Goal: Task Accomplishment & Management: Manage account settings

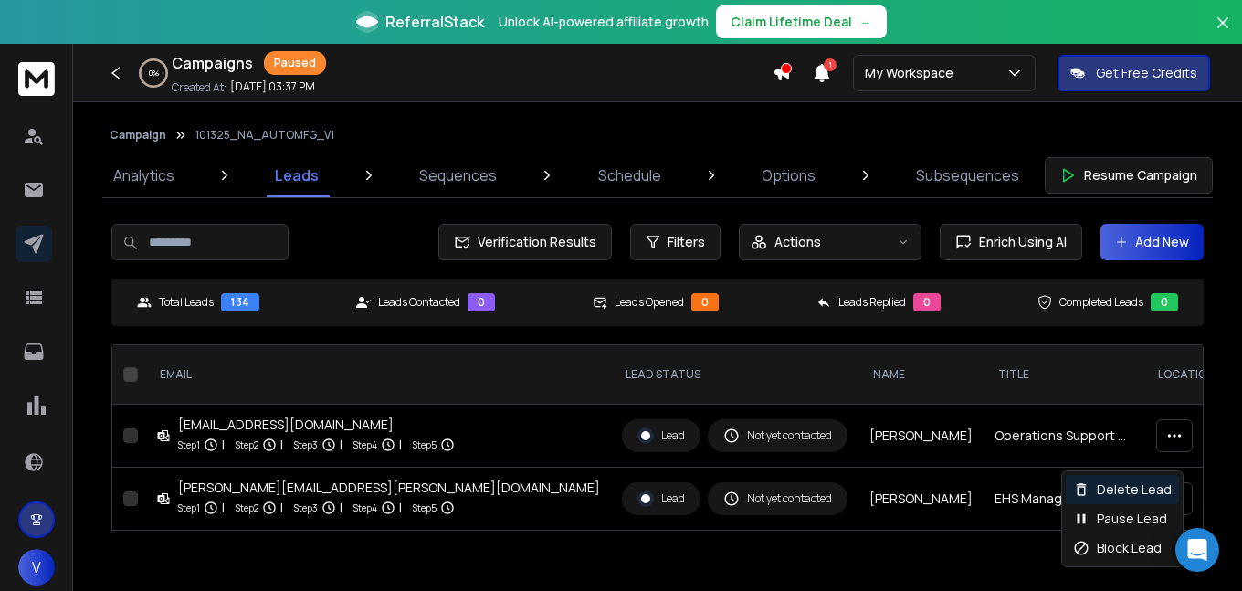
scroll to position [0, 107]
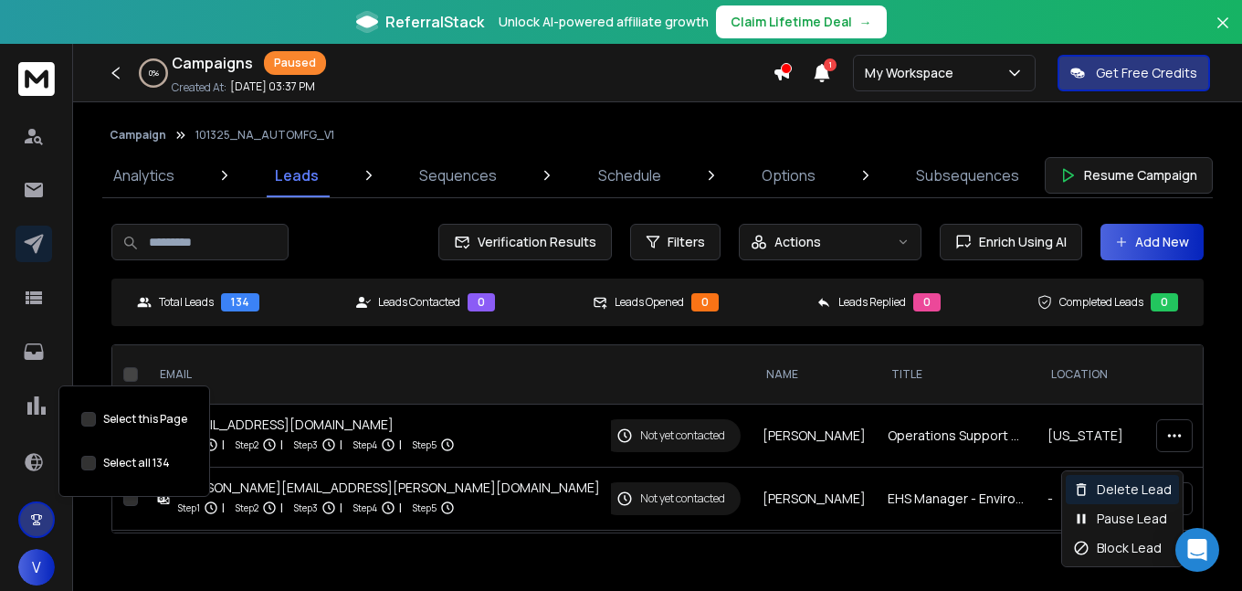
click at [131, 378] on button "Select this Page" at bounding box center [130, 374] width 15 height 15
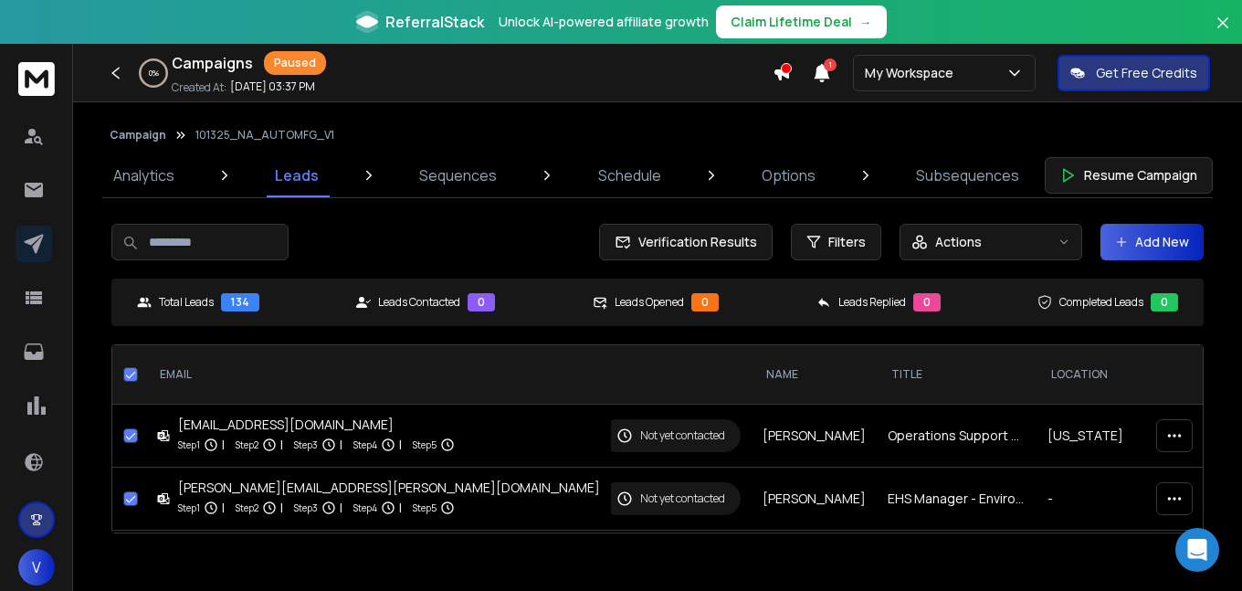
click at [1050, 245] on div "Actions" at bounding box center [981, 242] width 139 height 18
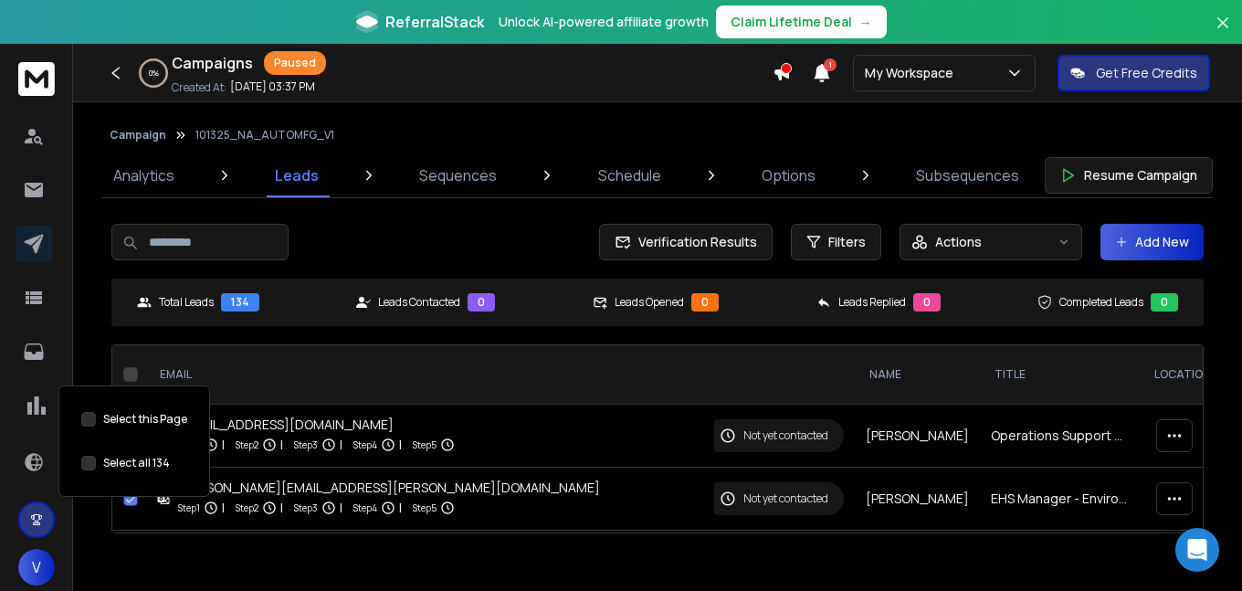
click at [134, 376] on button "Select this Page" at bounding box center [130, 374] width 15 height 15
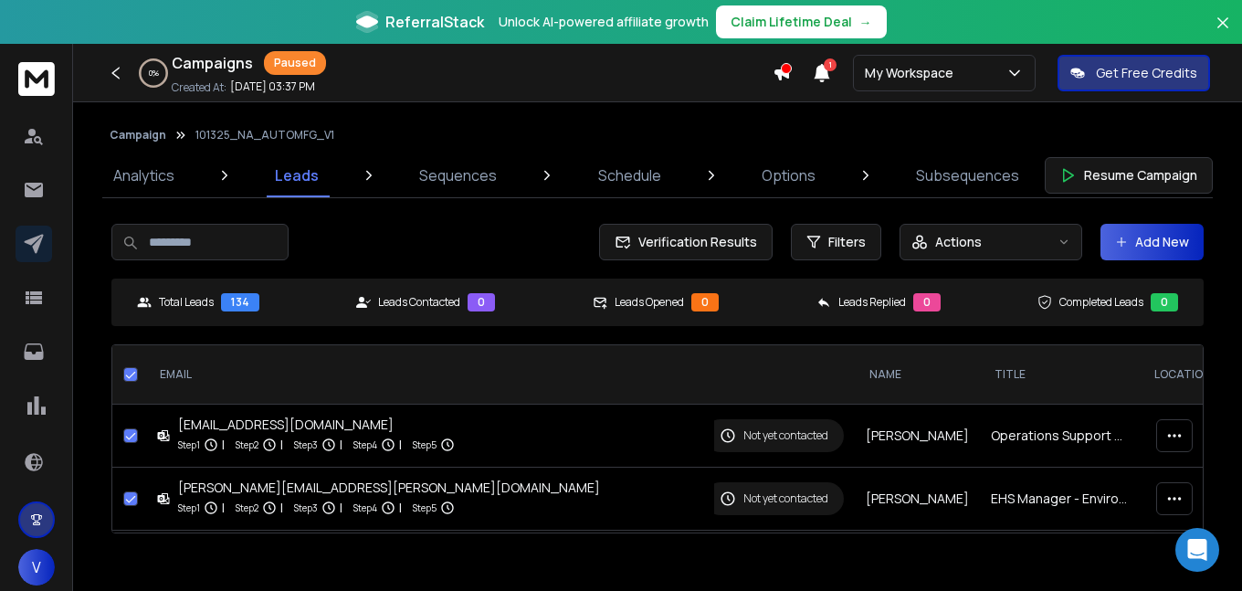
click at [1007, 246] on div "Actions" at bounding box center [981, 242] width 139 height 18
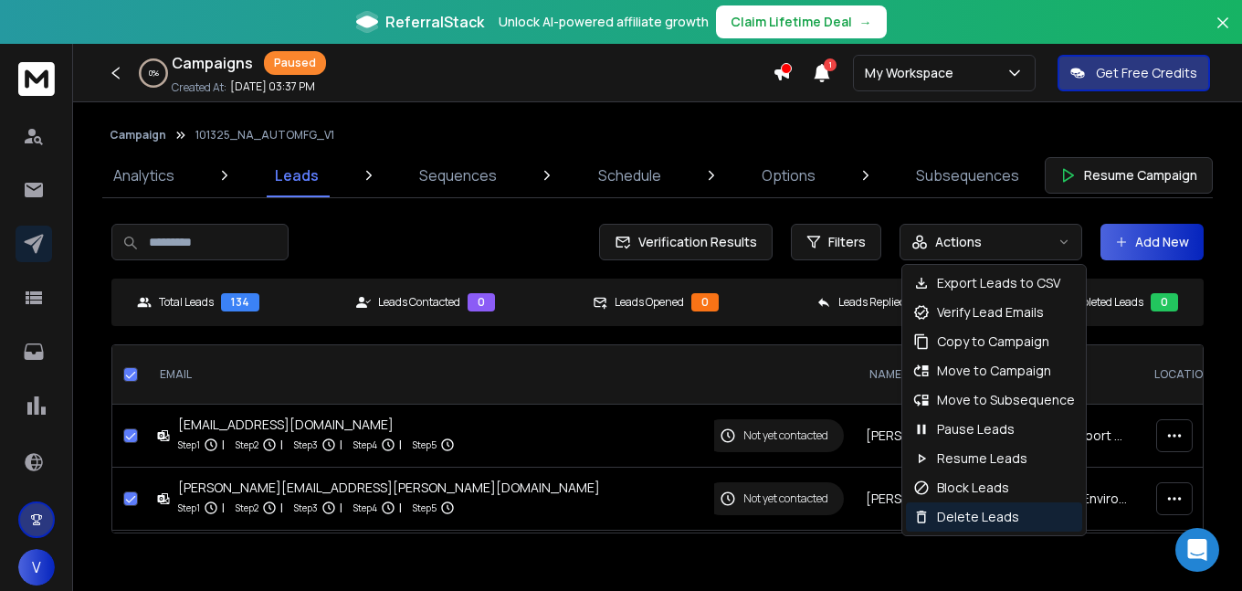
click at [978, 523] on p "Delete Leads" at bounding box center [978, 517] width 82 height 18
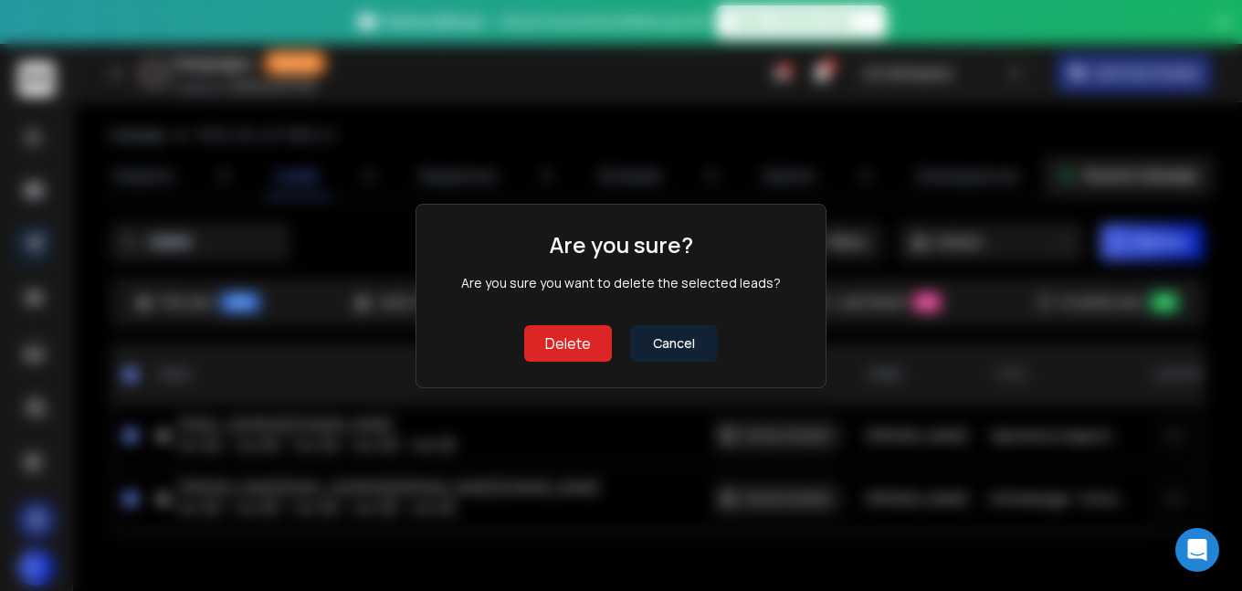
click at [602, 351] on button "Delete" at bounding box center [568, 343] width 88 height 37
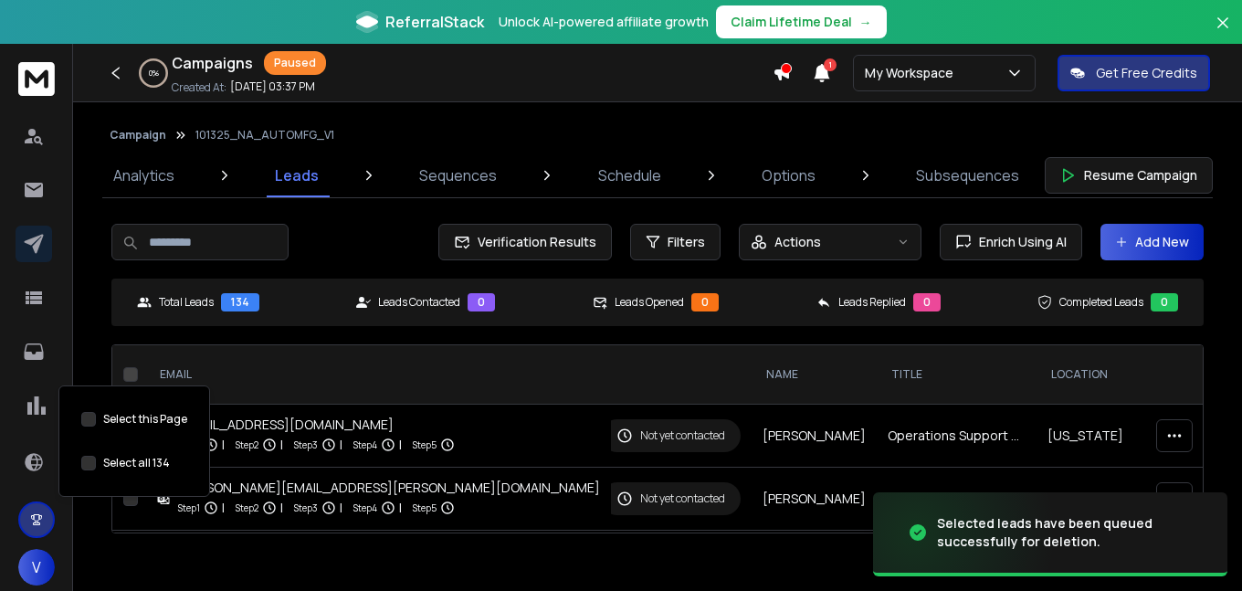
click at [132, 376] on button "Select this Page" at bounding box center [130, 374] width 15 height 15
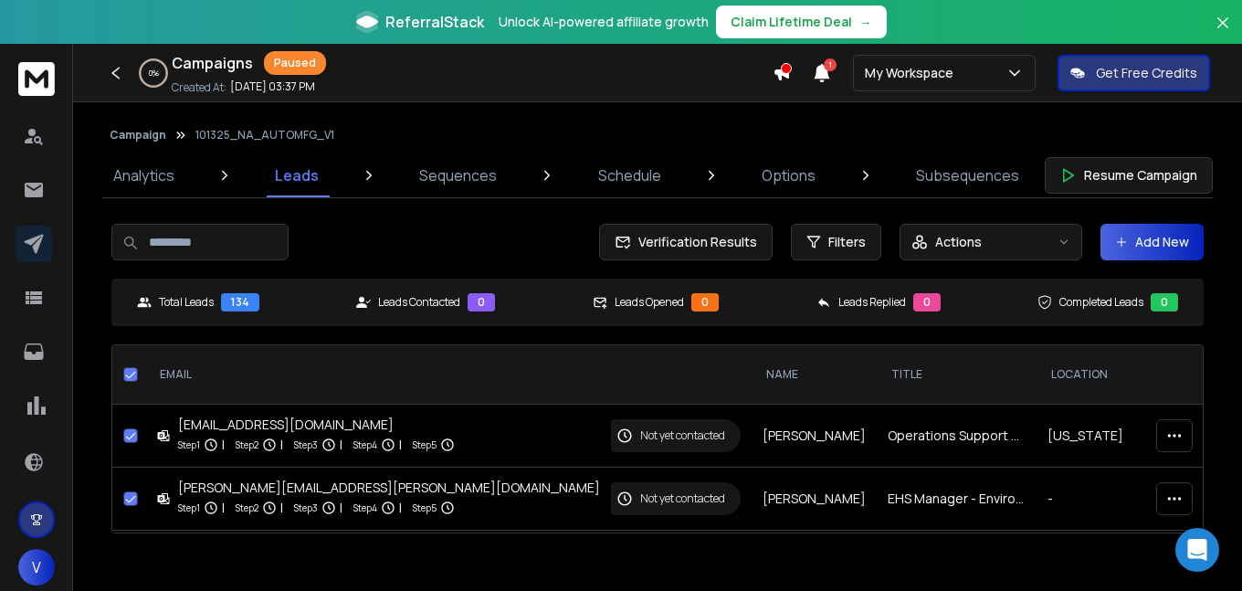
click at [1012, 246] on div "Actions" at bounding box center [981, 242] width 139 height 18
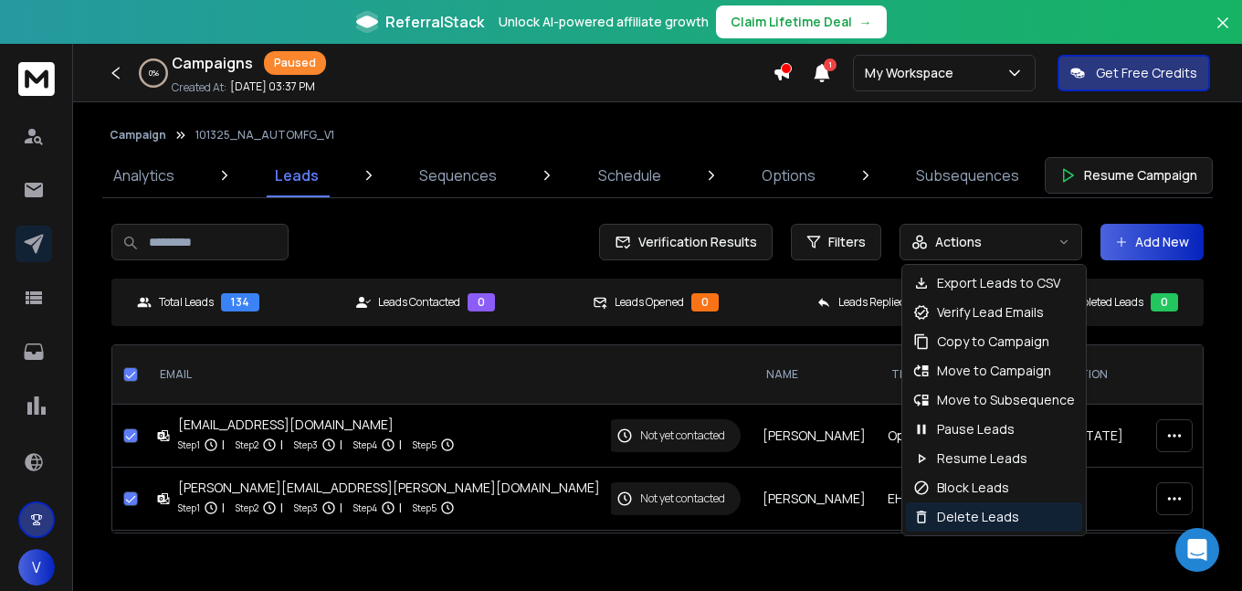
click at [969, 519] on p "Delete Leads" at bounding box center [978, 517] width 82 height 18
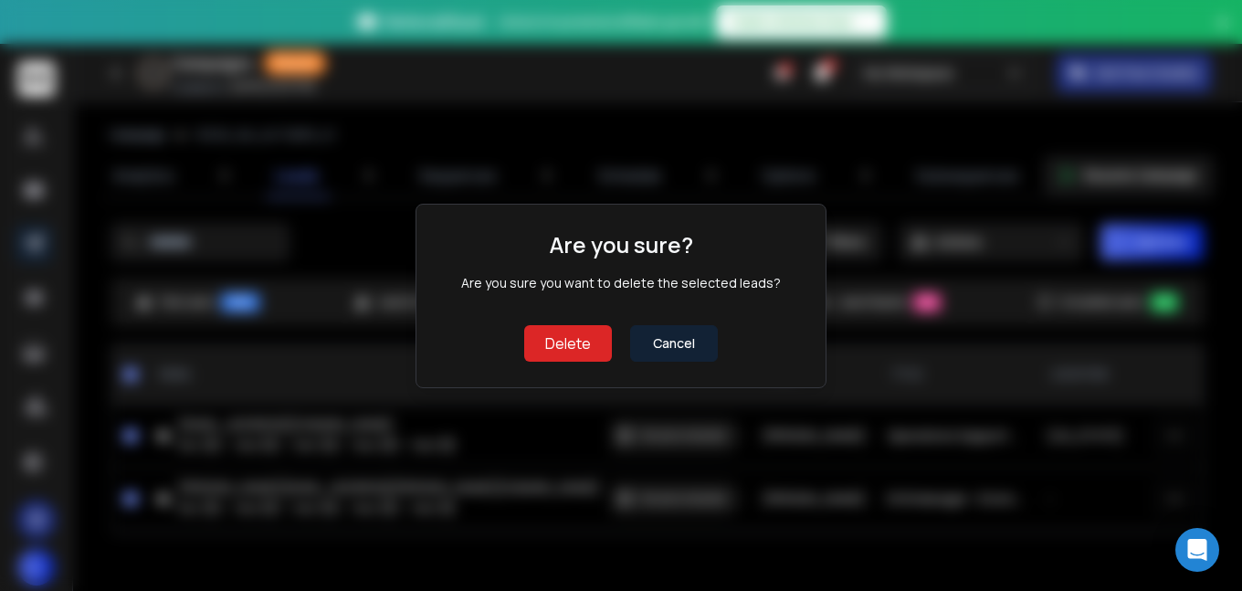
click at [586, 336] on button "Delete" at bounding box center [568, 343] width 88 height 37
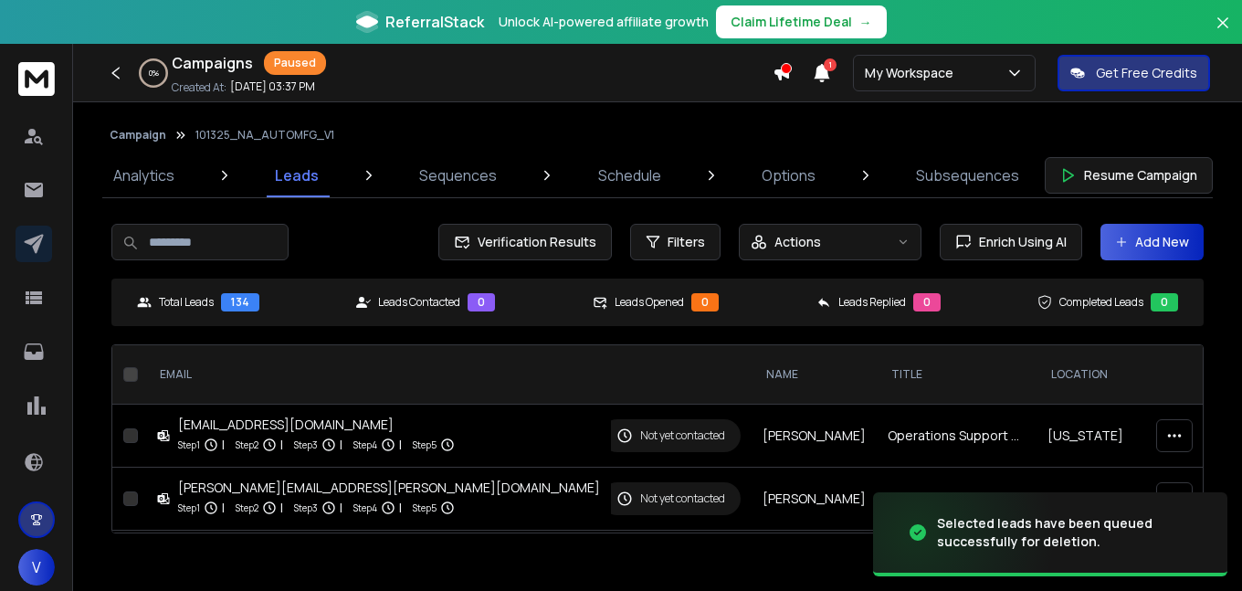
scroll to position [0, 80]
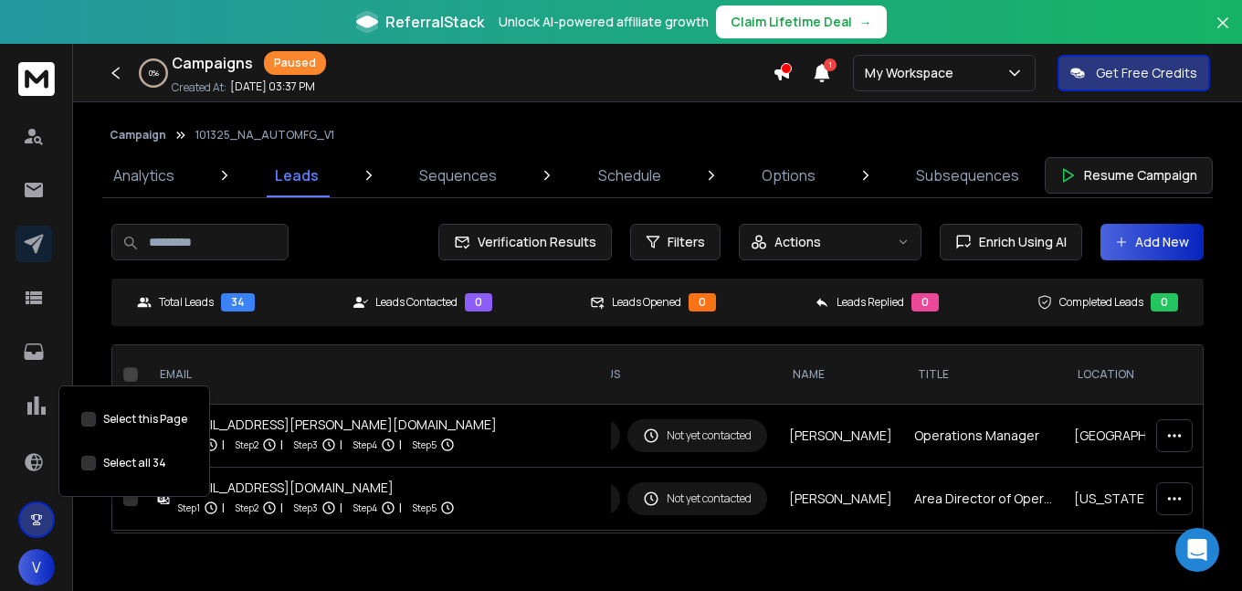
click at [134, 376] on button "Select this Page" at bounding box center [130, 374] width 15 height 15
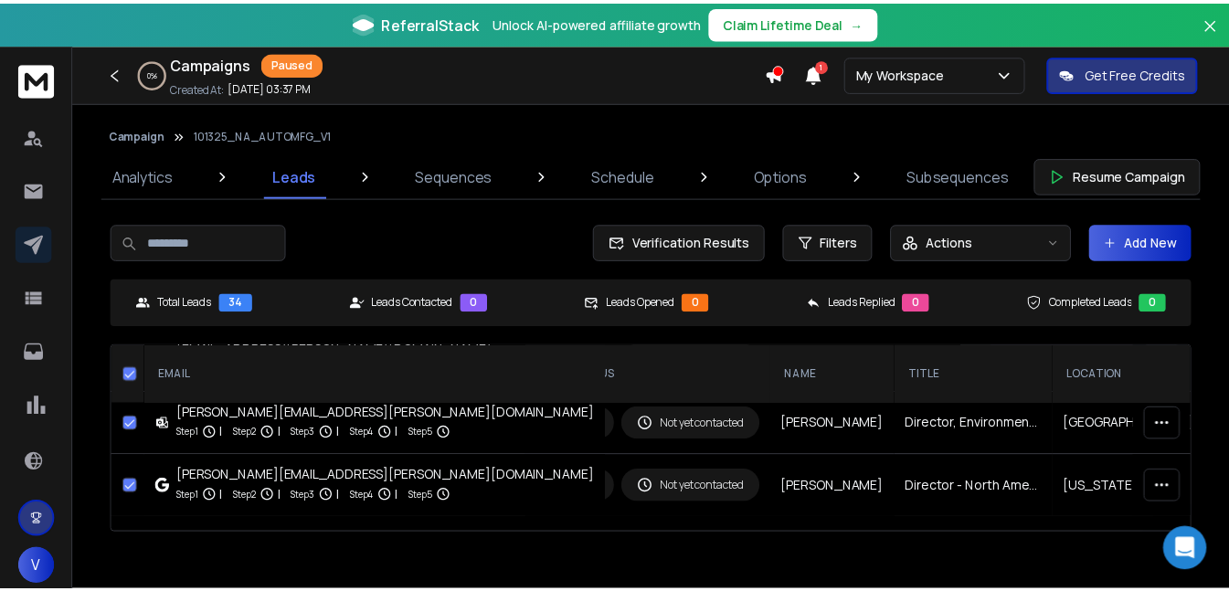
scroll to position [3036, 80]
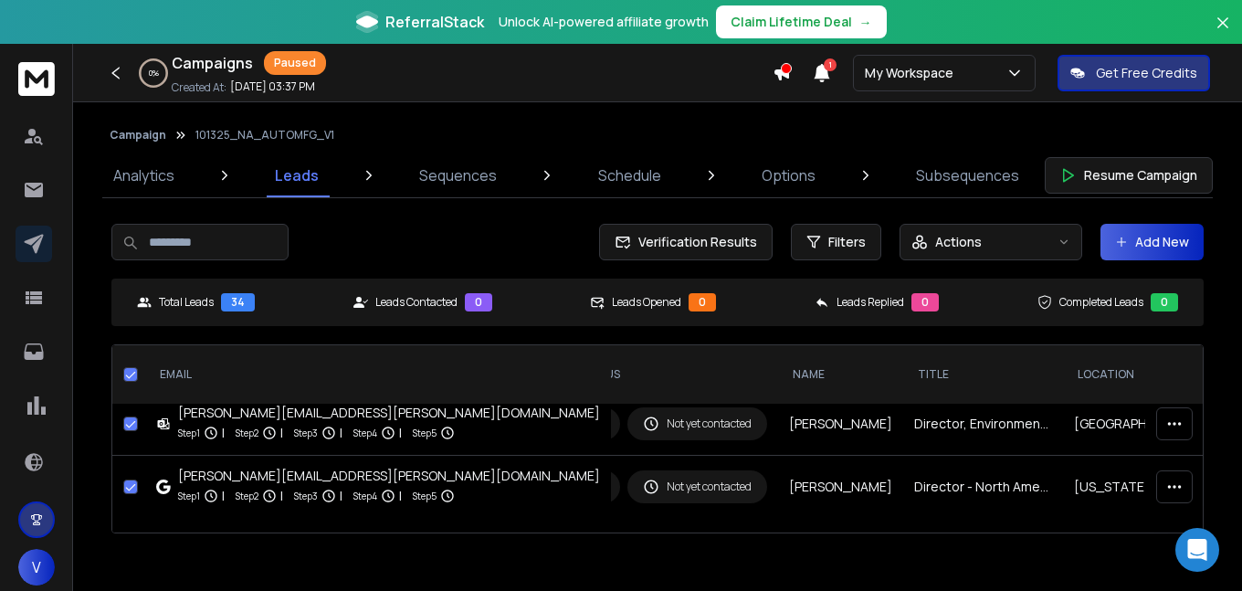
click at [1008, 249] on div "Actions" at bounding box center [981, 242] width 139 height 18
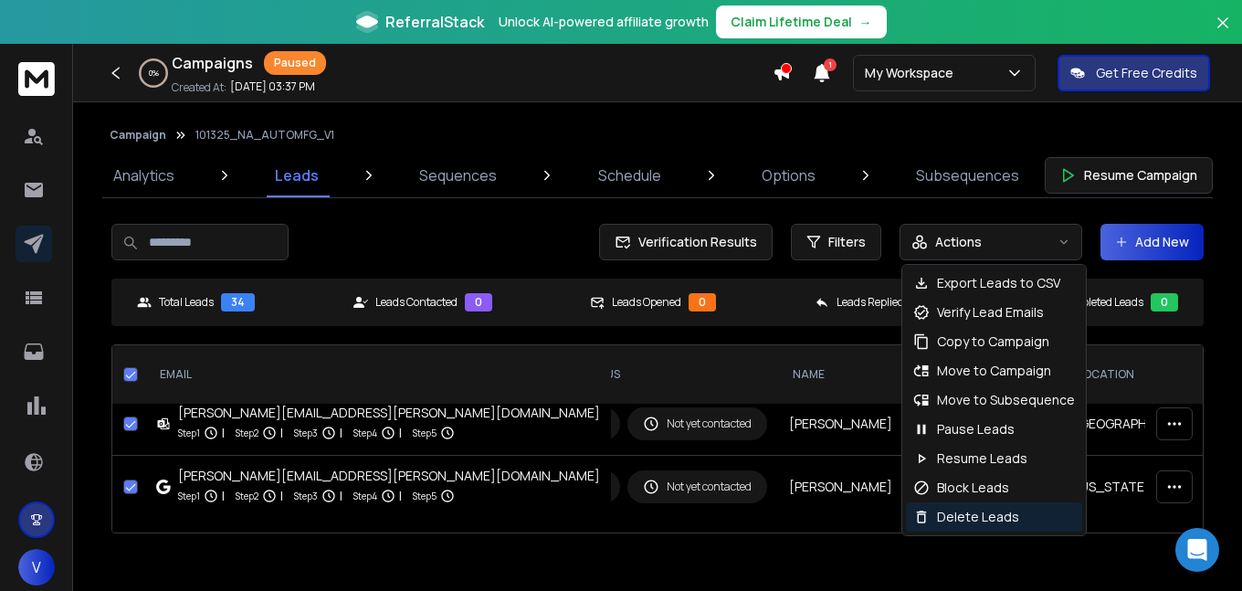
click at [966, 520] on p "Delete Leads" at bounding box center [978, 517] width 82 height 18
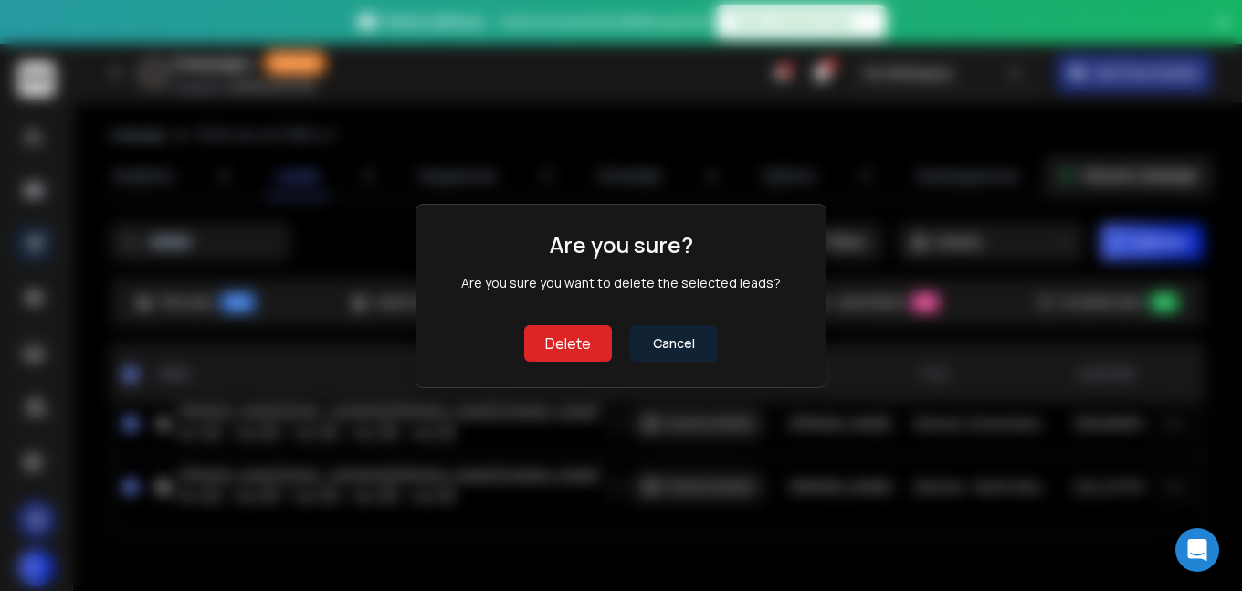
click at [590, 346] on button "Delete" at bounding box center [568, 343] width 88 height 37
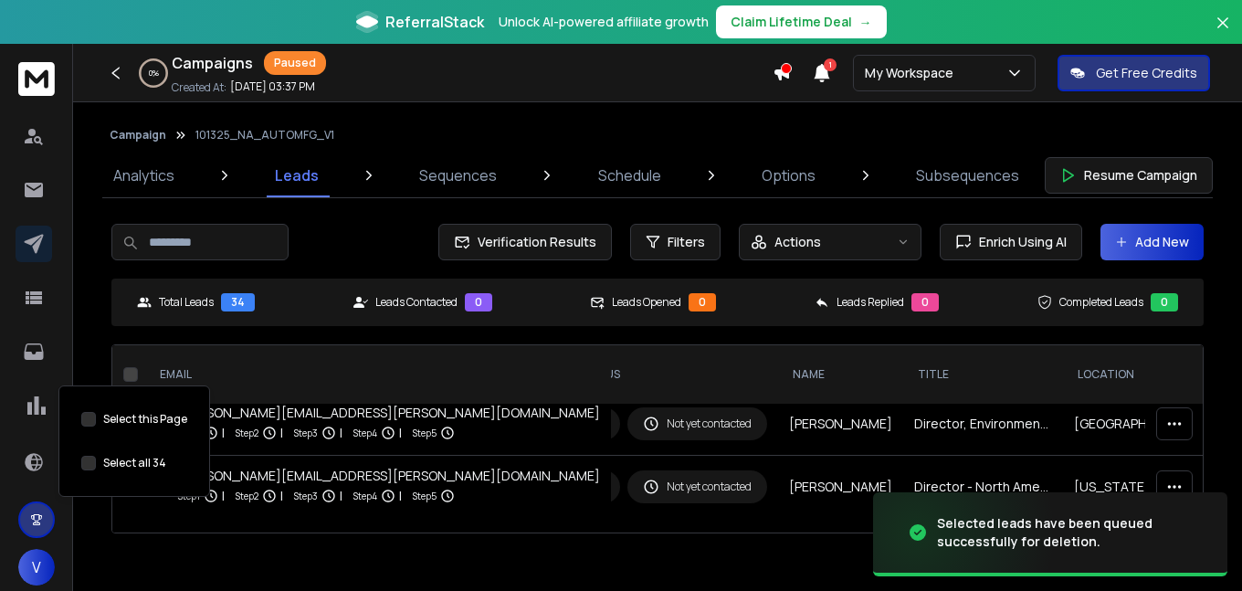
click at [134, 370] on button "Select this Page" at bounding box center [130, 374] width 15 height 15
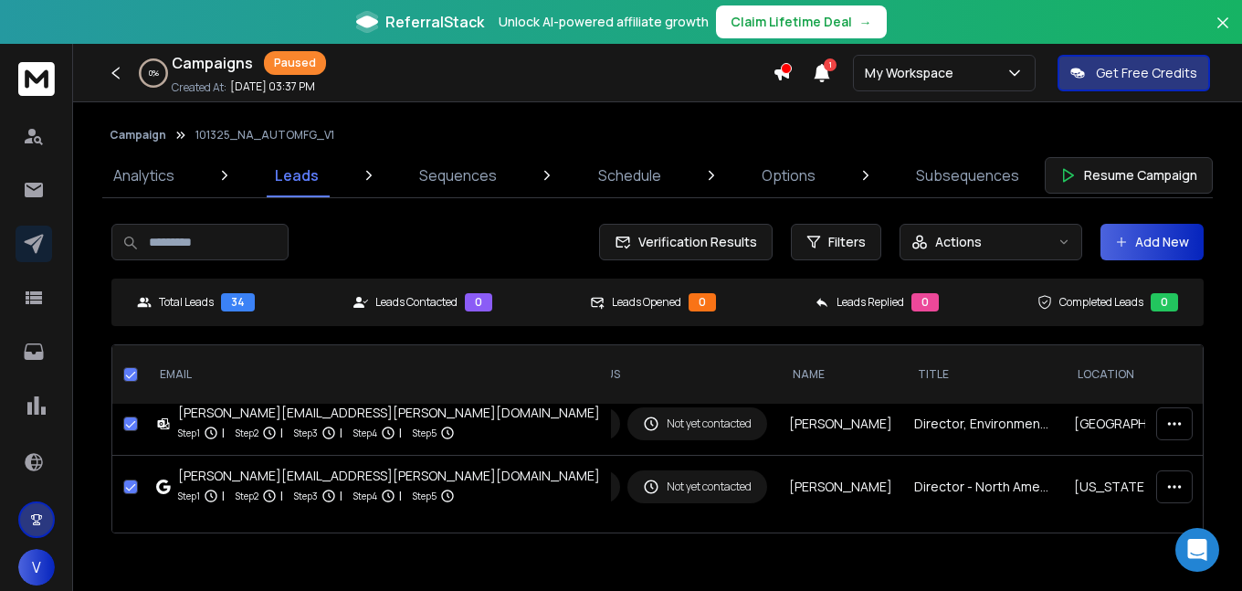
click at [997, 245] on div "Actions" at bounding box center [981, 242] width 139 height 18
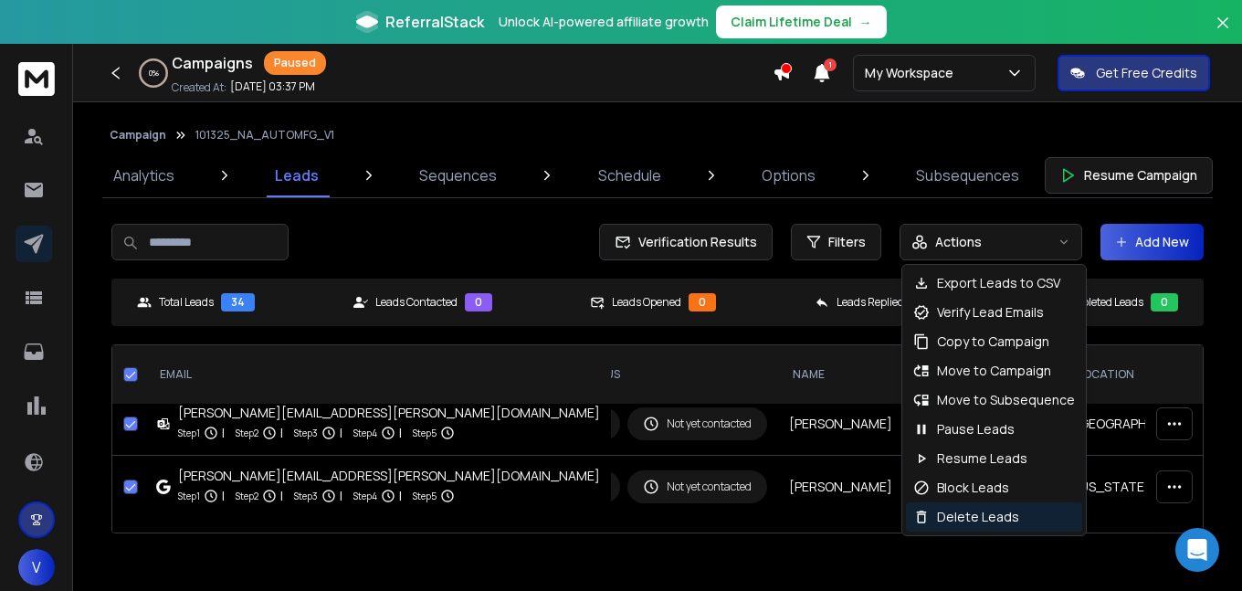
click at [977, 517] on p "Delete Leads" at bounding box center [978, 517] width 82 height 18
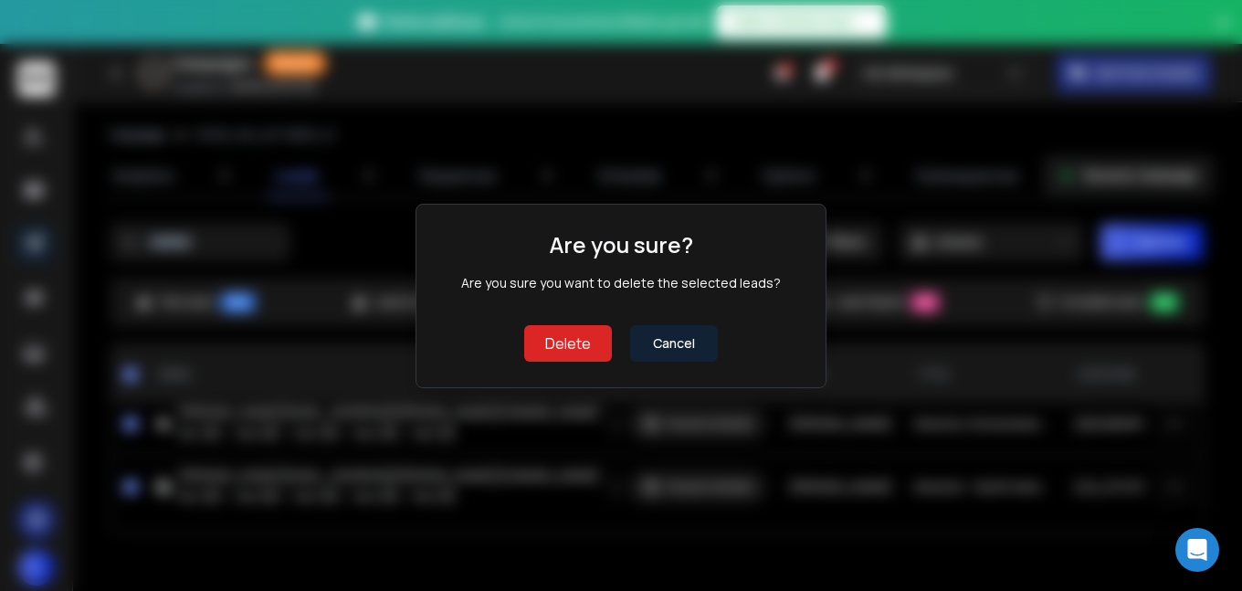
click at [584, 343] on button "Delete" at bounding box center [568, 343] width 88 height 37
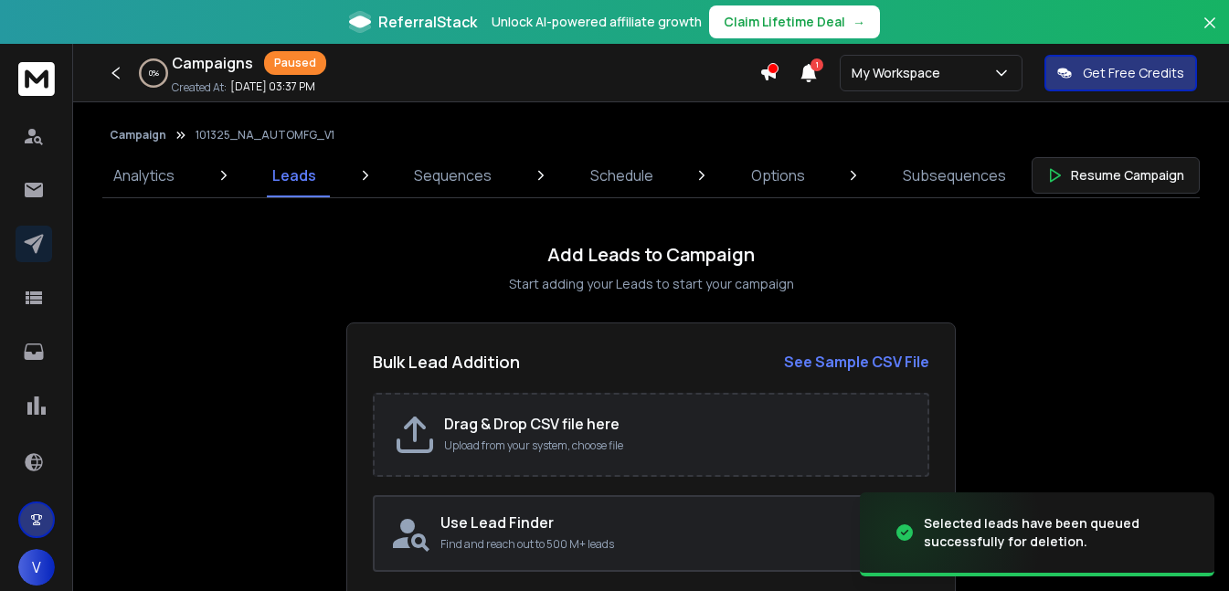
click at [1136, 364] on div "Add Leads to Campaign Start adding your Leads to start your campaign Bulk Lead …" at bounding box center [651, 514] width 1082 height 581
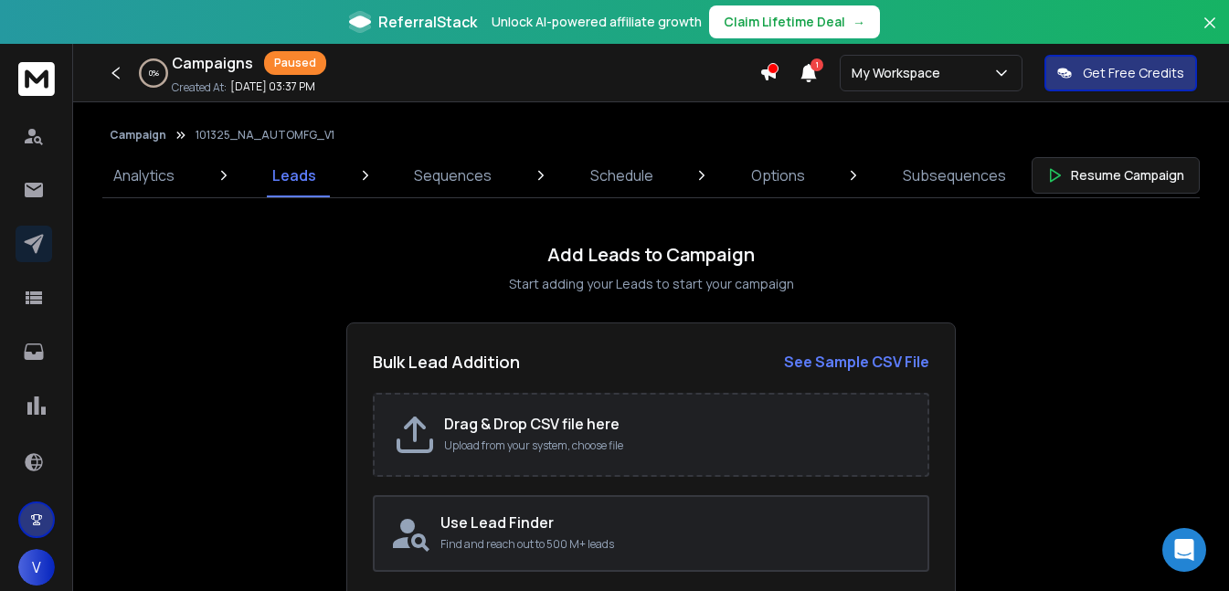
click at [624, 430] on h2 "Drag & Drop CSV file here" at bounding box center [676, 424] width 465 height 22
type input "**********"
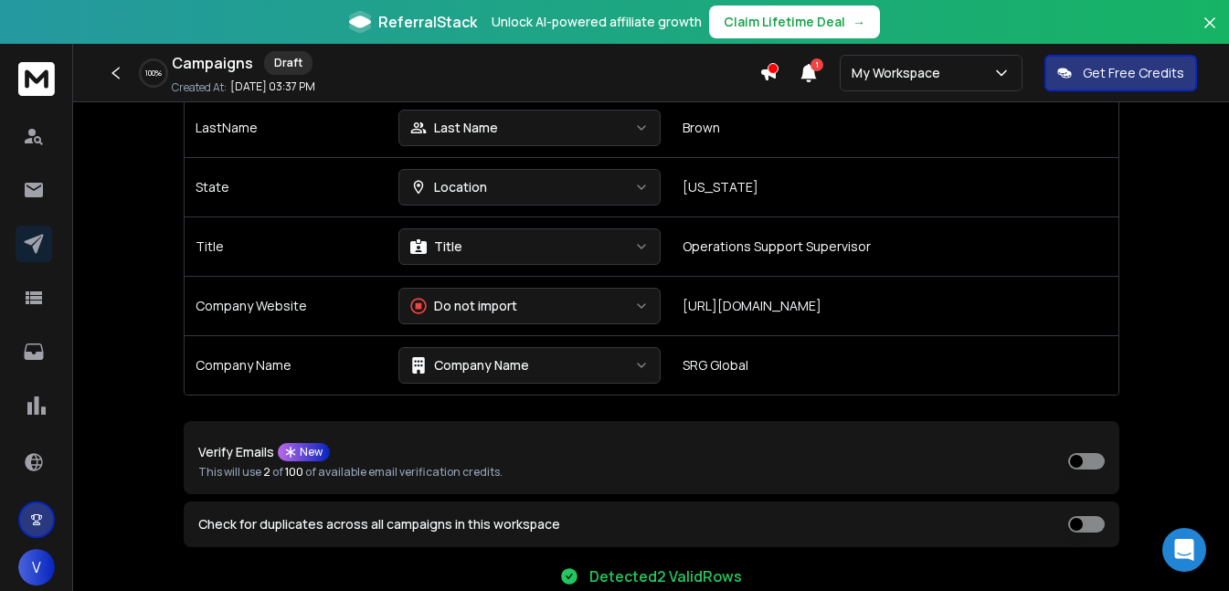
scroll to position [537, 0]
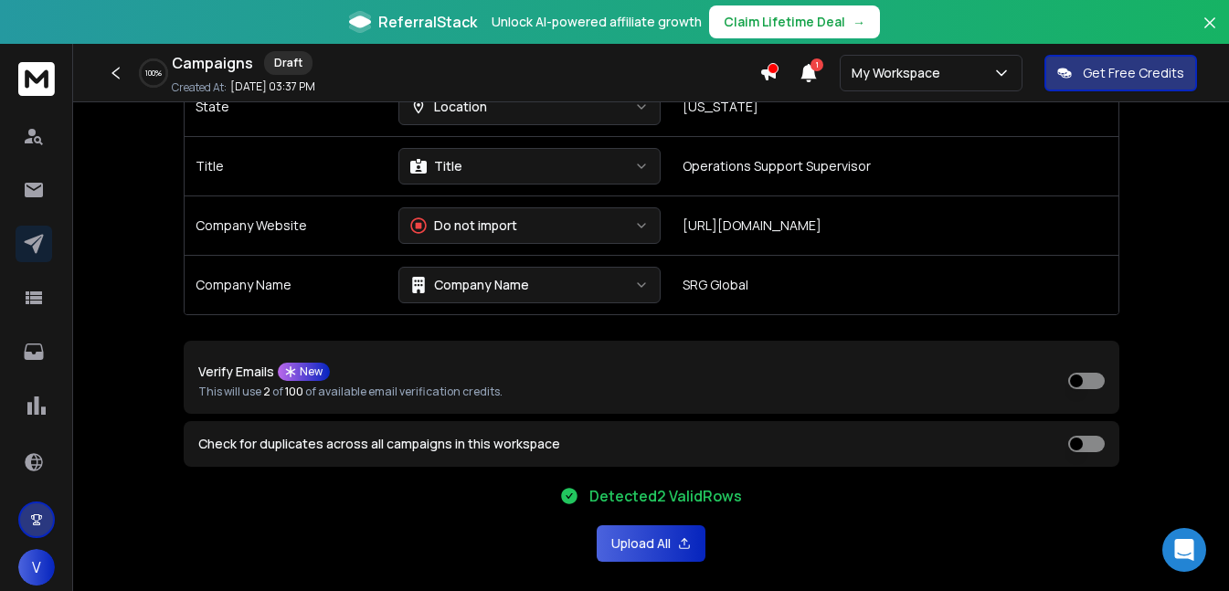
click at [637, 551] on button "Upload All" at bounding box center [650, 543] width 109 height 37
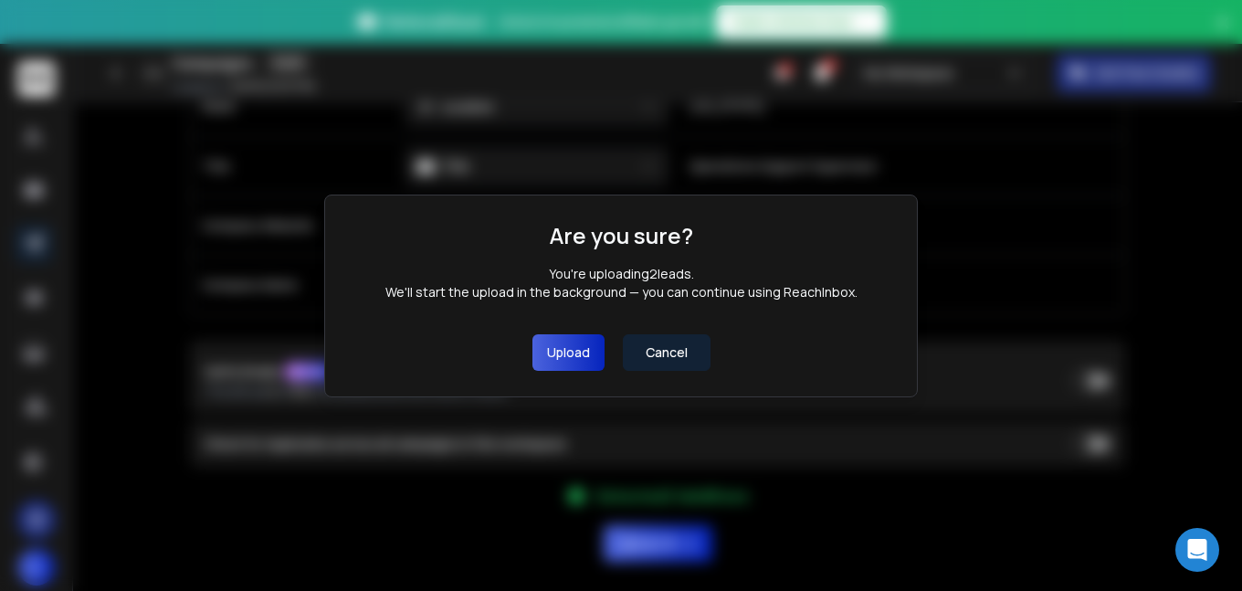
click at [572, 357] on button "Upload" at bounding box center [569, 352] width 72 height 37
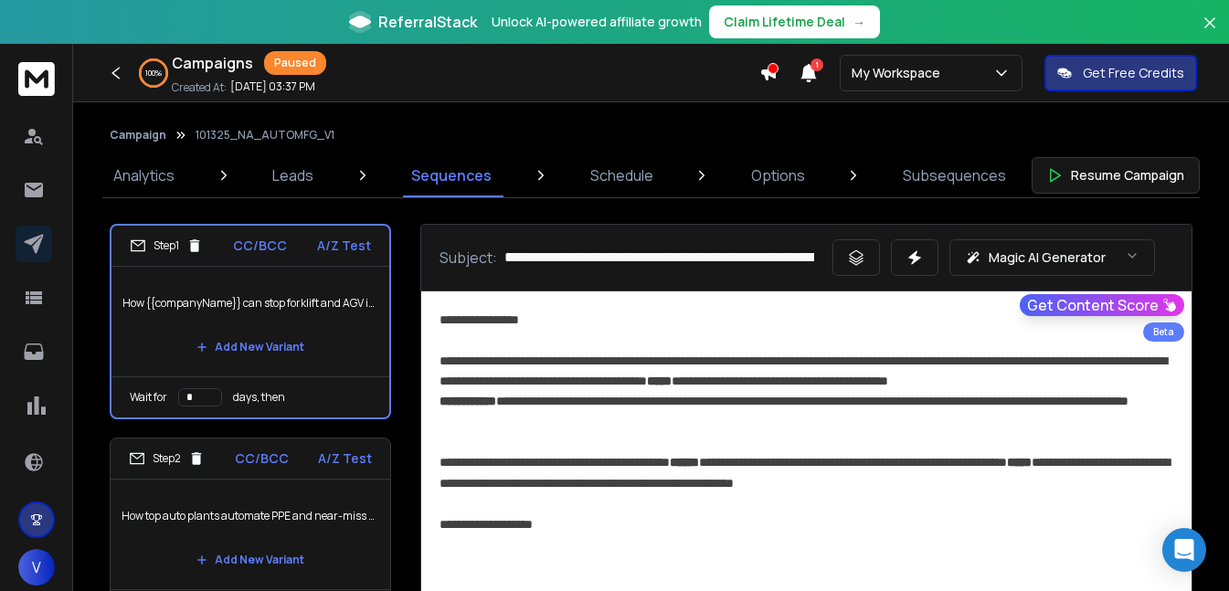
scroll to position [127, 0]
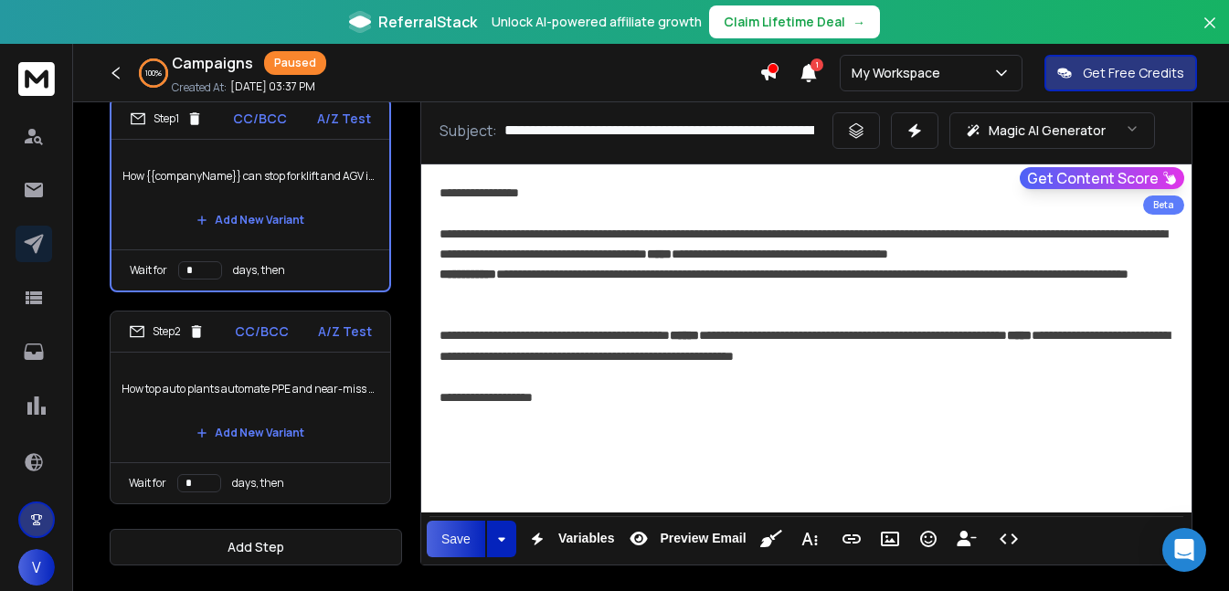
click at [343, 429] on div "Add New Variant" at bounding box center [250, 433] width 258 height 37
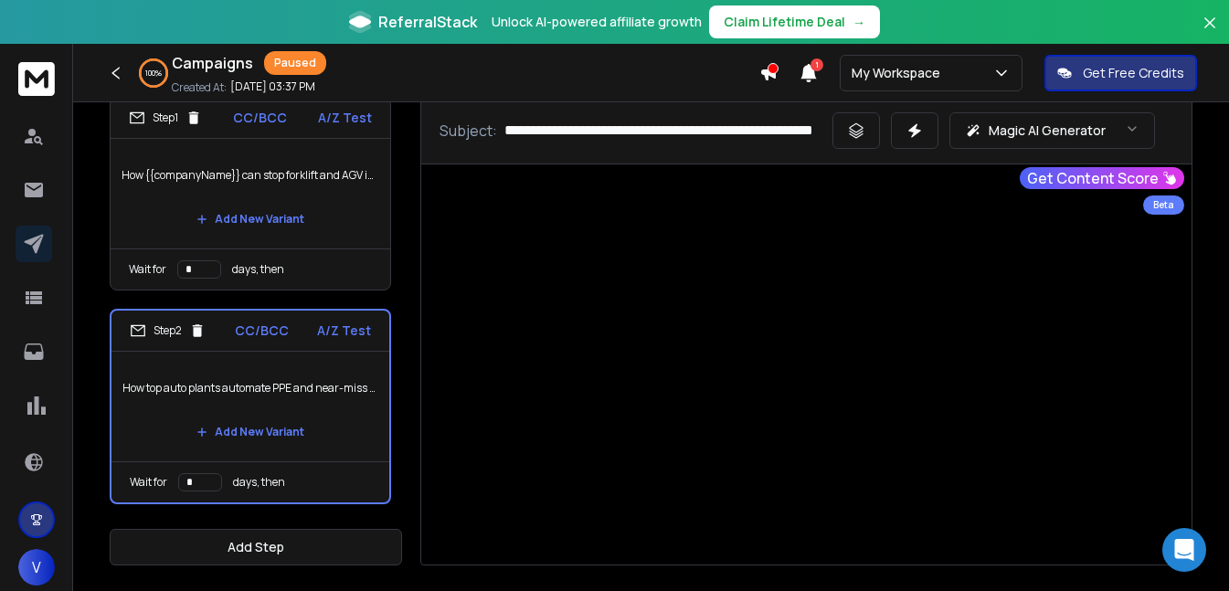
type input "**********"
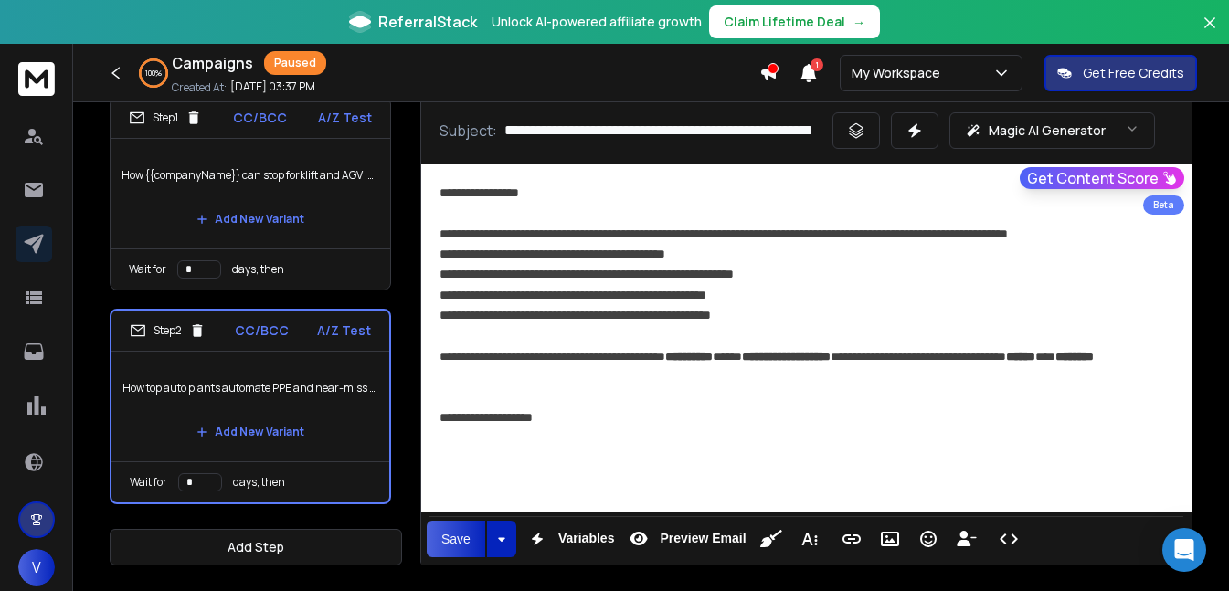
scroll to position [0, 0]
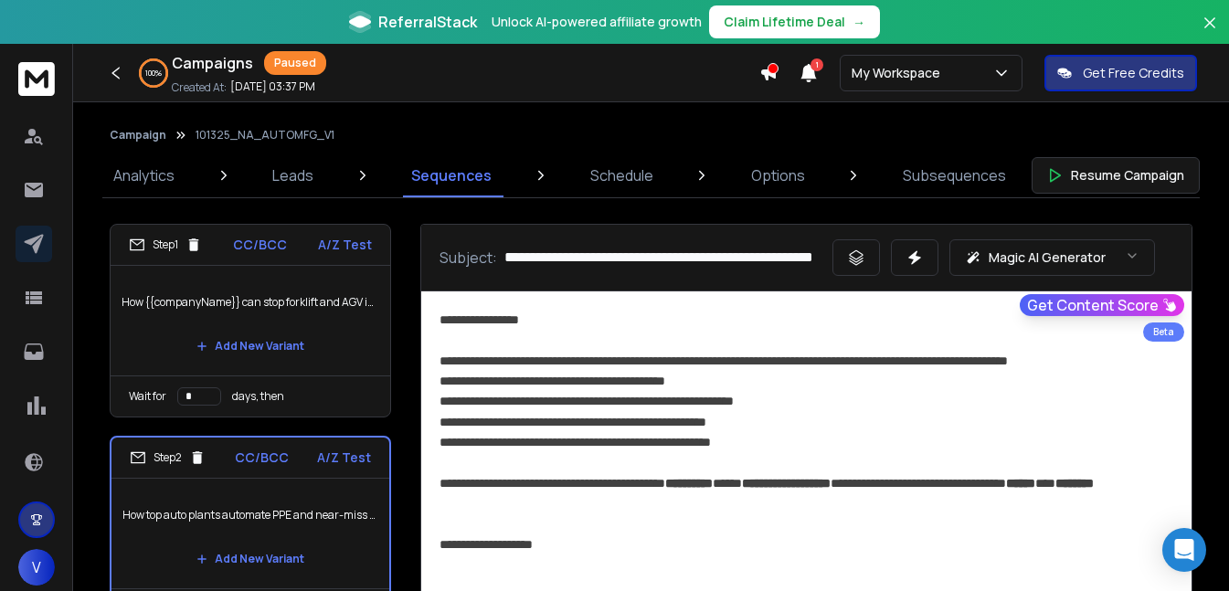
click at [1054, 177] on icon at bounding box center [1055, 175] width 16 height 16
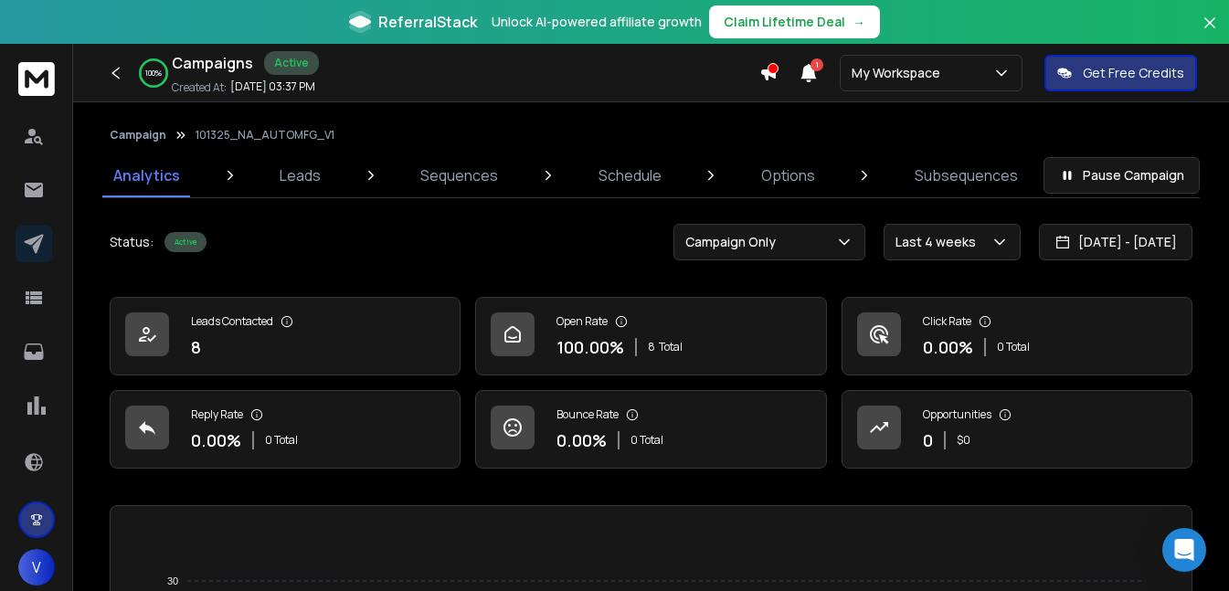
click at [308, 178] on p "Leads" at bounding box center [300, 175] width 41 height 22
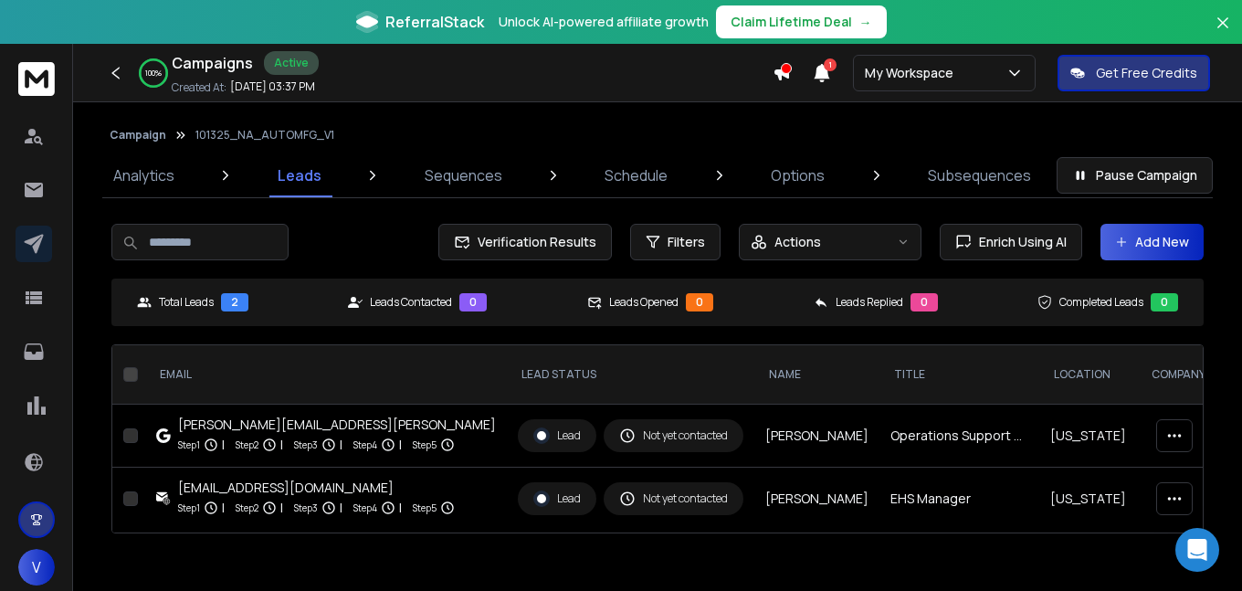
click at [379, 244] on div "Verification Results Filters Actions Enrich Using AI Add New" at bounding box center [657, 242] width 1093 height 37
click at [800, 181] on p "Options" at bounding box center [798, 175] width 54 height 22
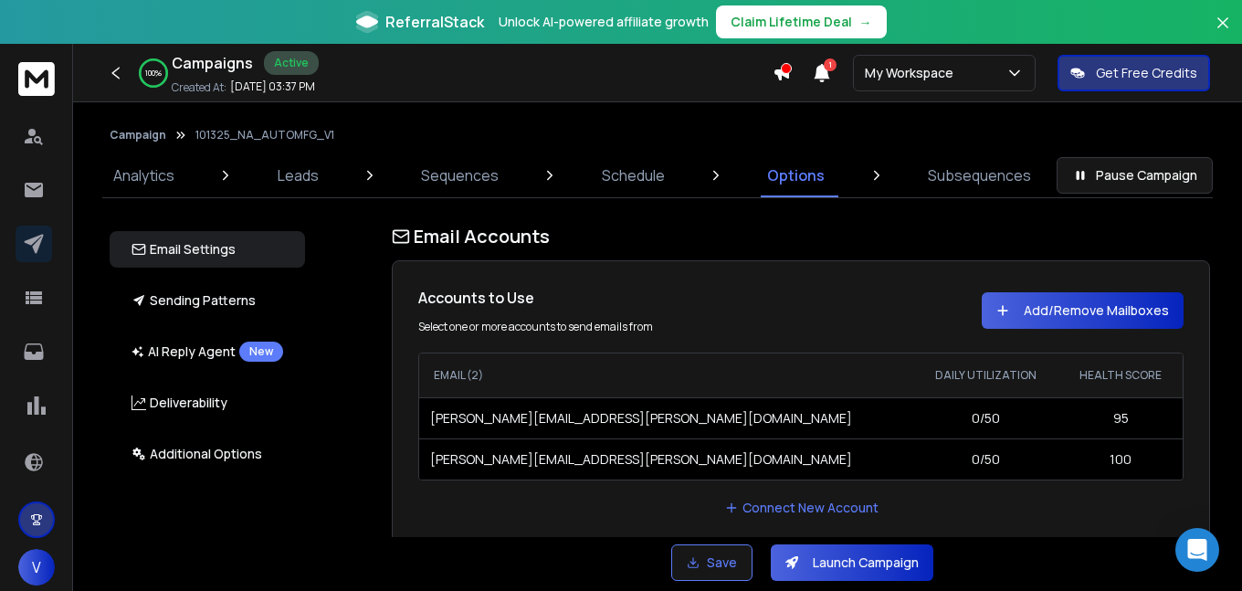
click at [394, 296] on div "Accounts to Use Select one or more accounts to send emails from Add/Remove Mail…" at bounding box center [801, 401] width 818 height 283
click at [451, 180] on p "Sequences" at bounding box center [460, 175] width 78 height 22
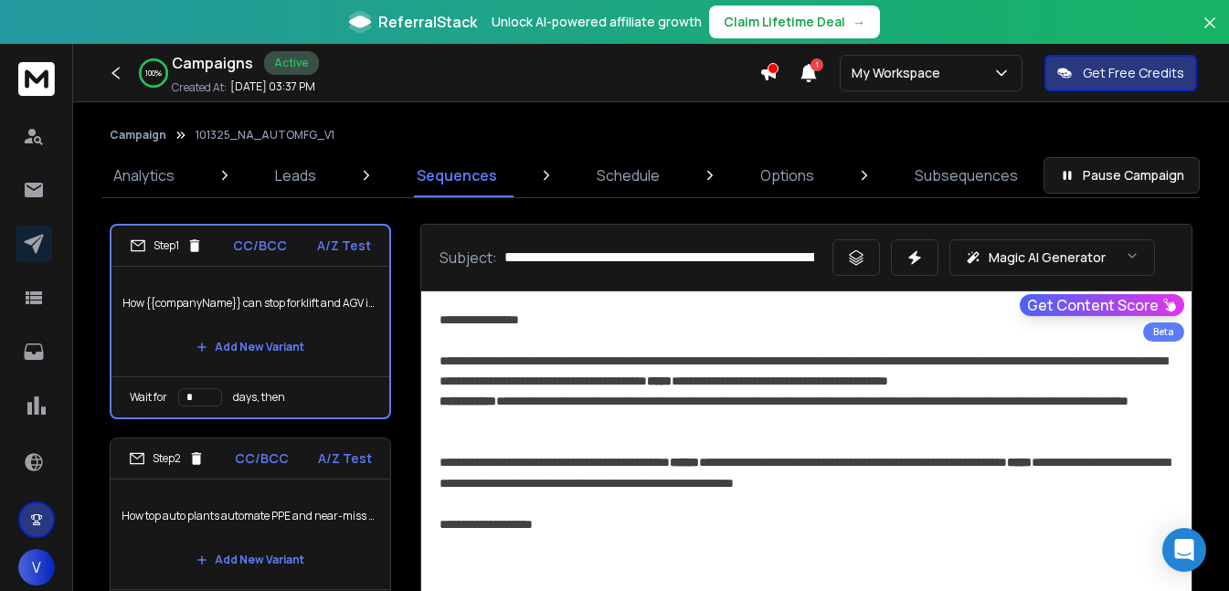
click at [963, 176] on p "Subsequences" at bounding box center [965, 175] width 103 height 22
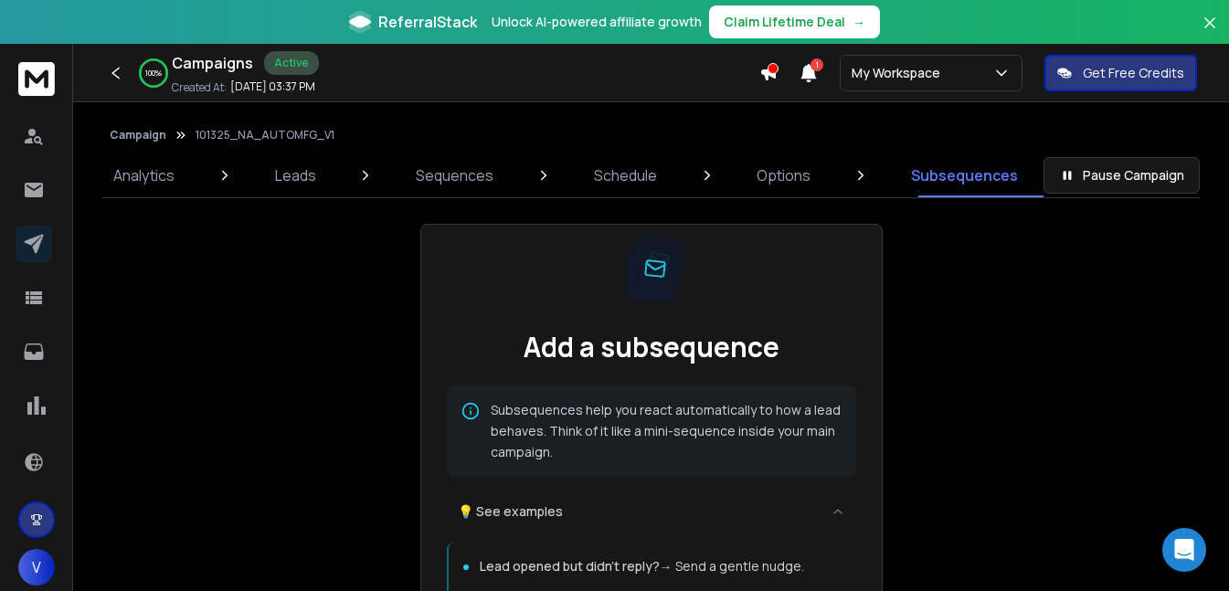
click at [1061, 175] on icon at bounding box center [1067, 175] width 16 height 16
click at [1052, 177] on icon at bounding box center [1055, 175] width 16 height 16
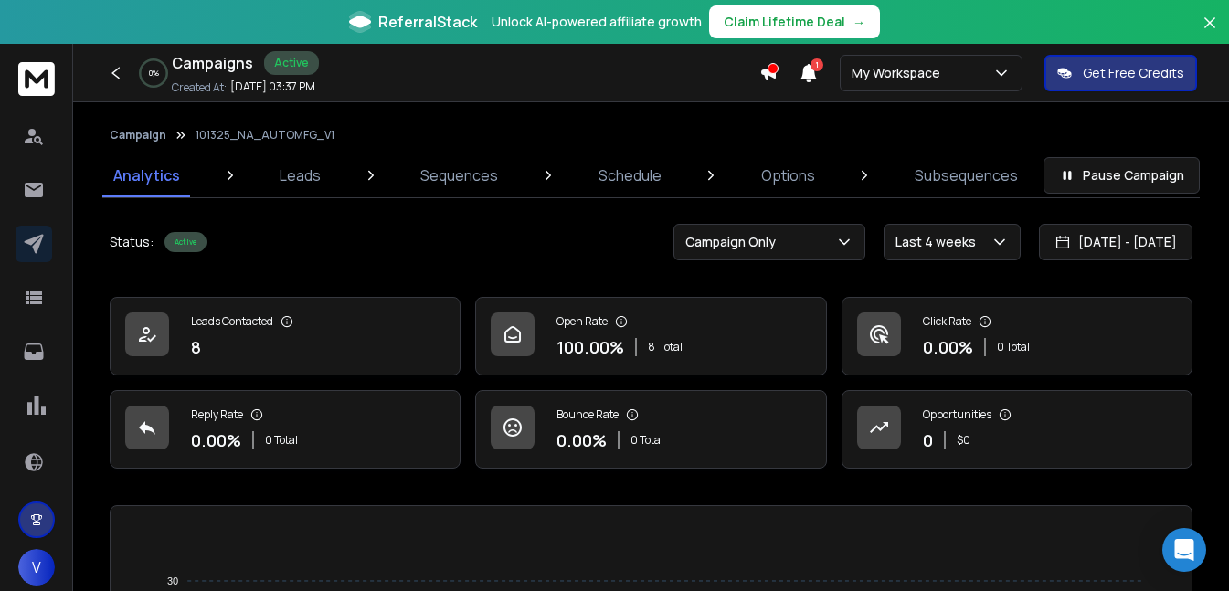
click at [312, 176] on p "Leads" at bounding box center [300, 175] width 41 height 22
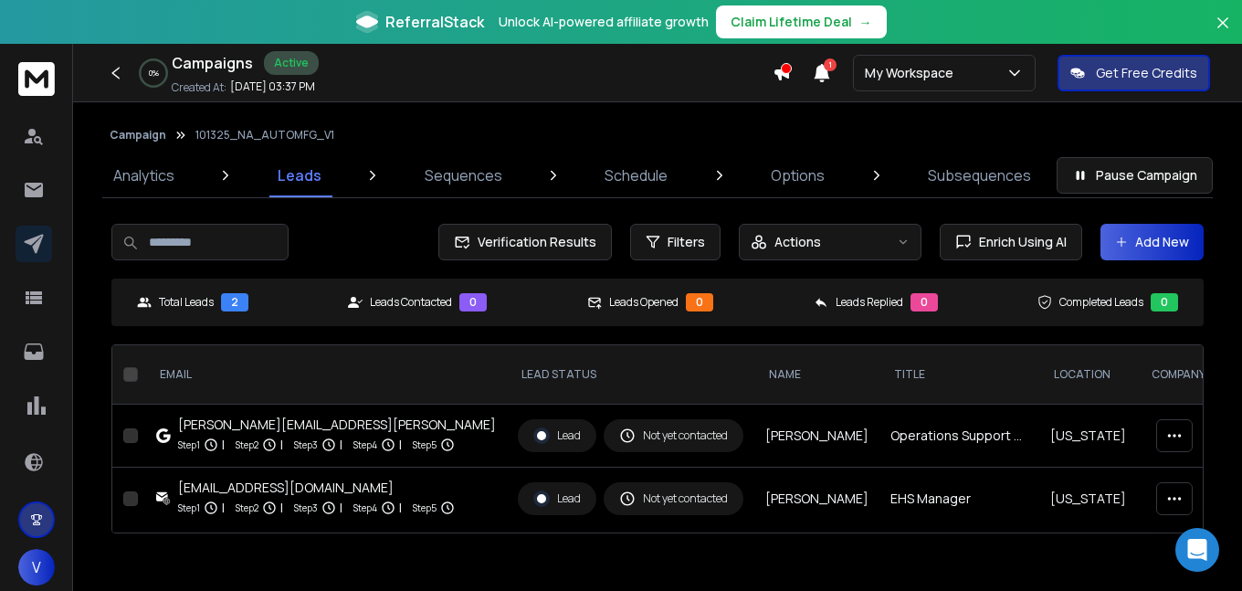
click at [627, 94] on div "0 % Campaigns Active Created At: Oct 13, 2025, 03:37 PM 1 My Workspace Get Free…" at bounding box center [621, 73] width 1242 height 58
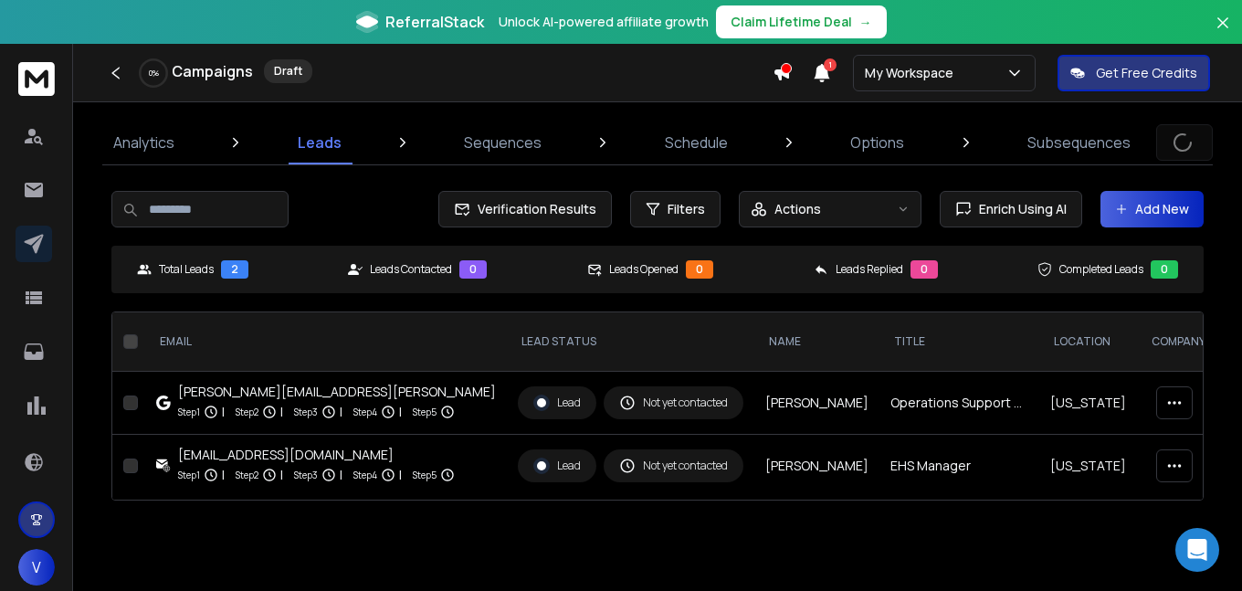
click at [695, 145] on p "Schedule" at bounding box center [696, 143] width 63 height 22
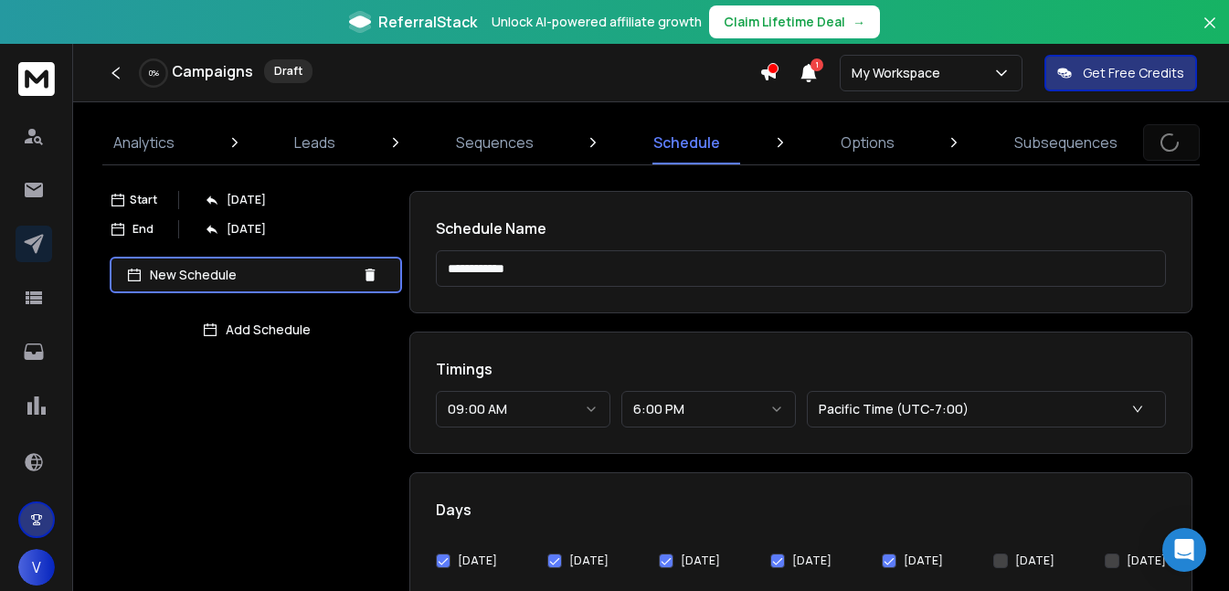
click at [864, 140] on p "Options" at bounding box center [867, 143] width 54 height 22
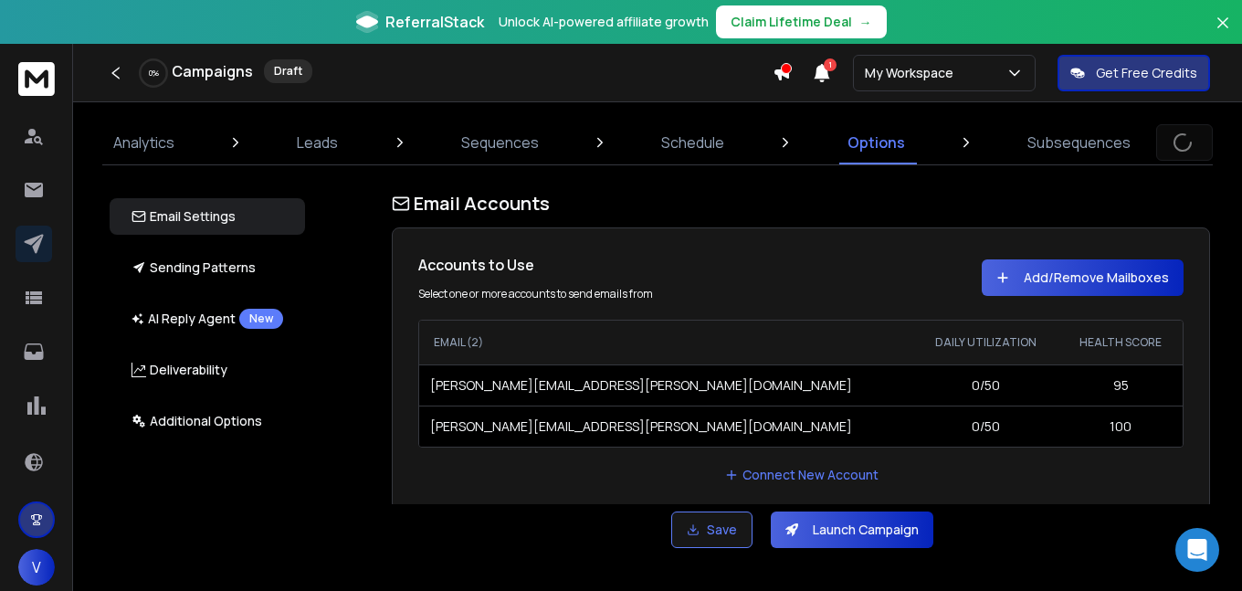
click at [1058, 141] on p "Subsequences" at bounding box center [1079, 143] width 103 height 22
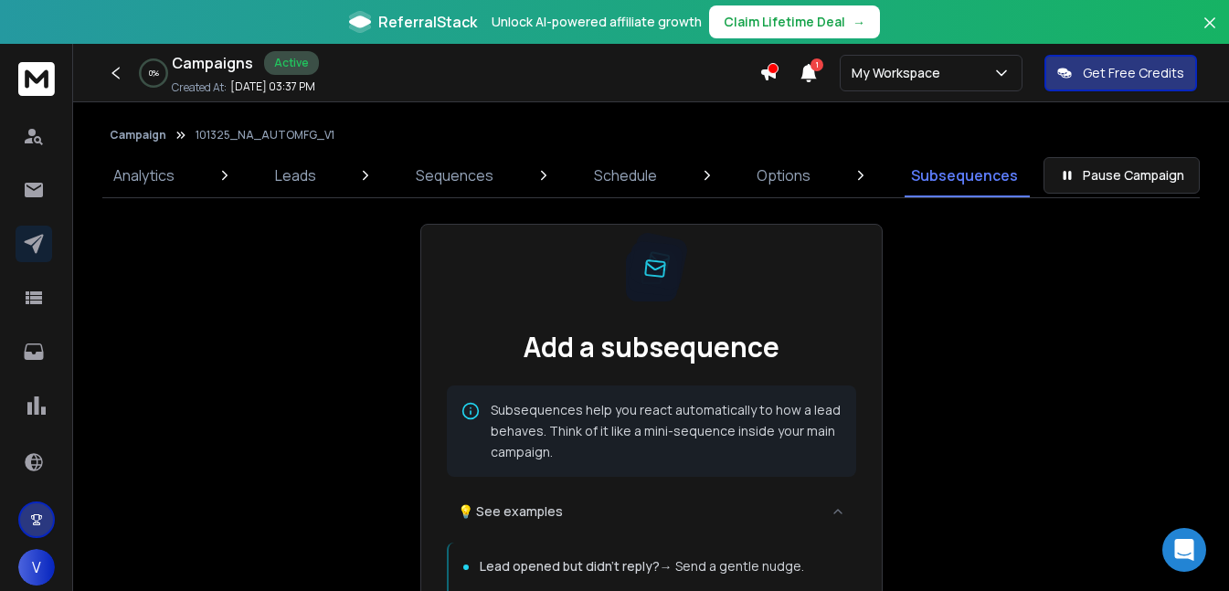
click at [318, 179] on link "Leads" at bounding box center [295, 175] width 63 height 44
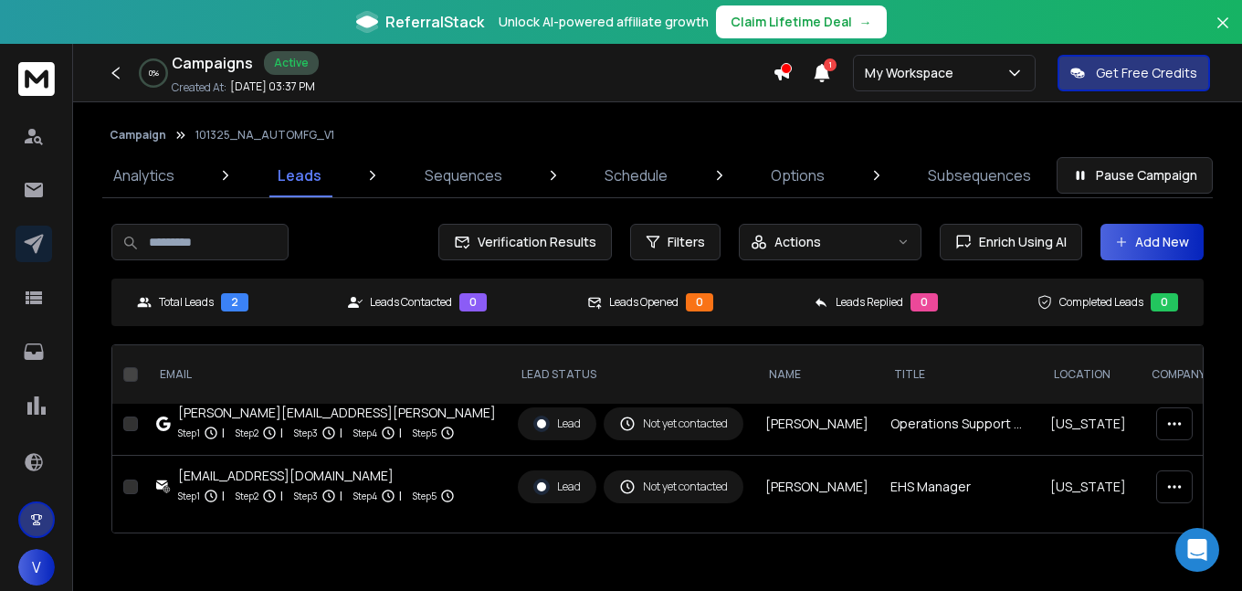
scroll to position [39, 0]
click at [849, 247] on div "Actions" at bounding box center [820, 242] width 139 height 18
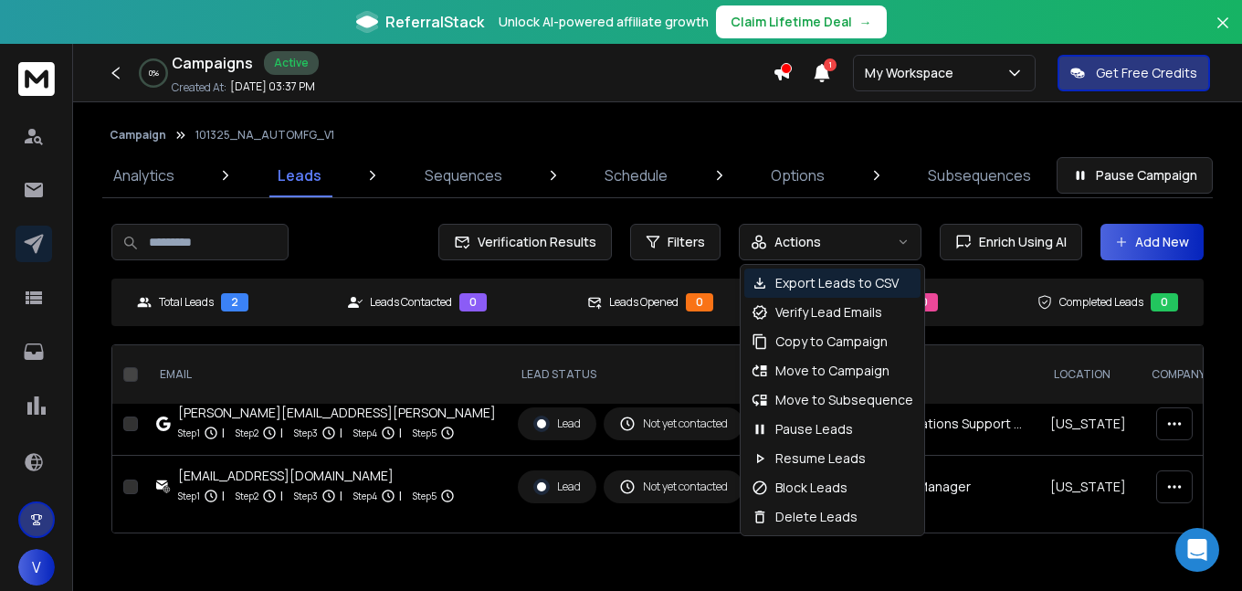
click at [940, 127] on div "Campaign 101325_NA_AUTOMFG_V1" at bounding box center [657, 135] width 1111 height 29
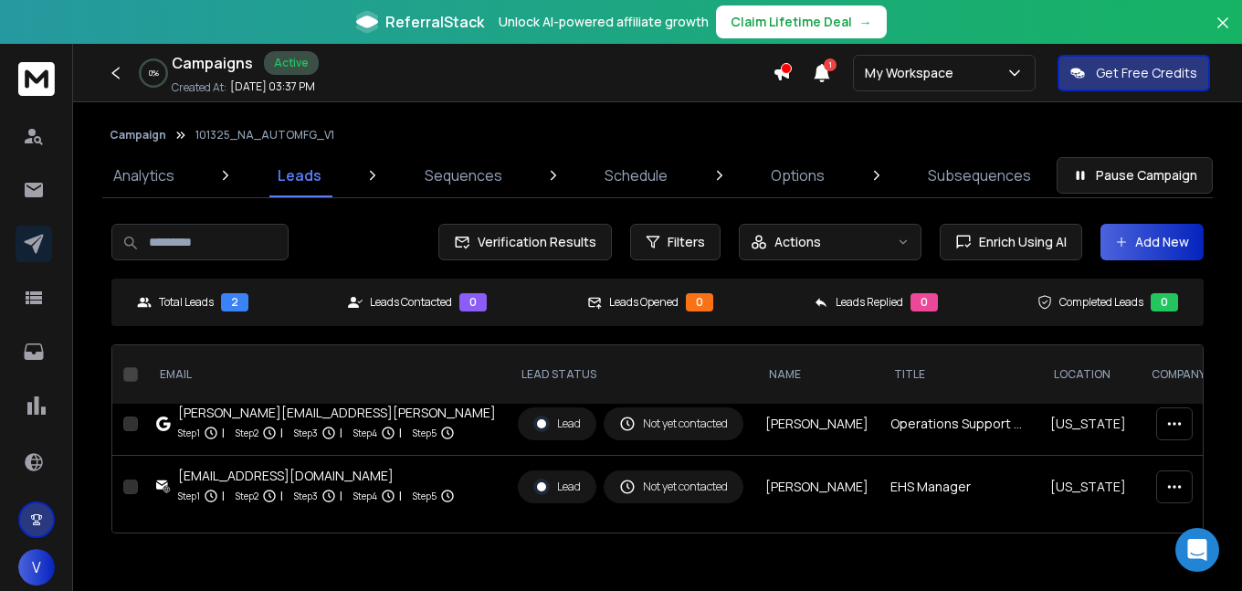
click at [1083, 174] on icon at bounding box center [1080, 175] width 16 height 16
click at [1066, 178] on icon at bounding box center [1069, 175] width 16 height 16
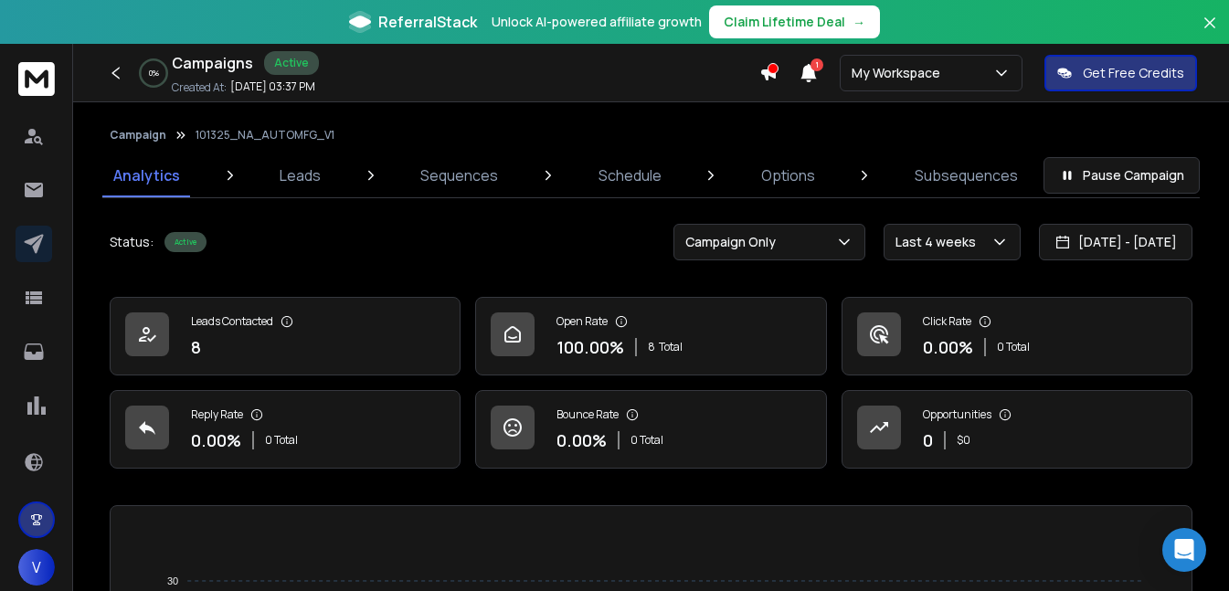
click at [299, 179] on p "Leads" at bounding box center [300, 175] width 41 height 22
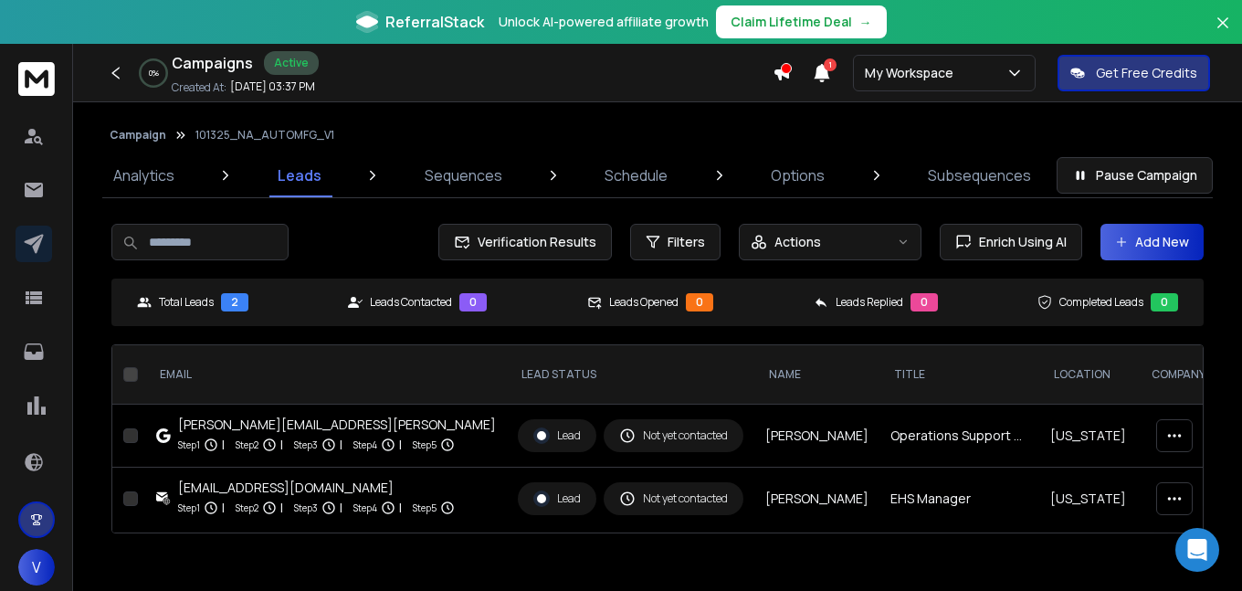
click at [266, 574] on div "ReferralStack Unlock AI-powered affiliate growth Lifetime Deals available! Clai…" at bounding box center [621, 295] width 1242 height 591
click at [153, 185] on p "Analytics" at bounding box center [143, 175] width 61 height 22
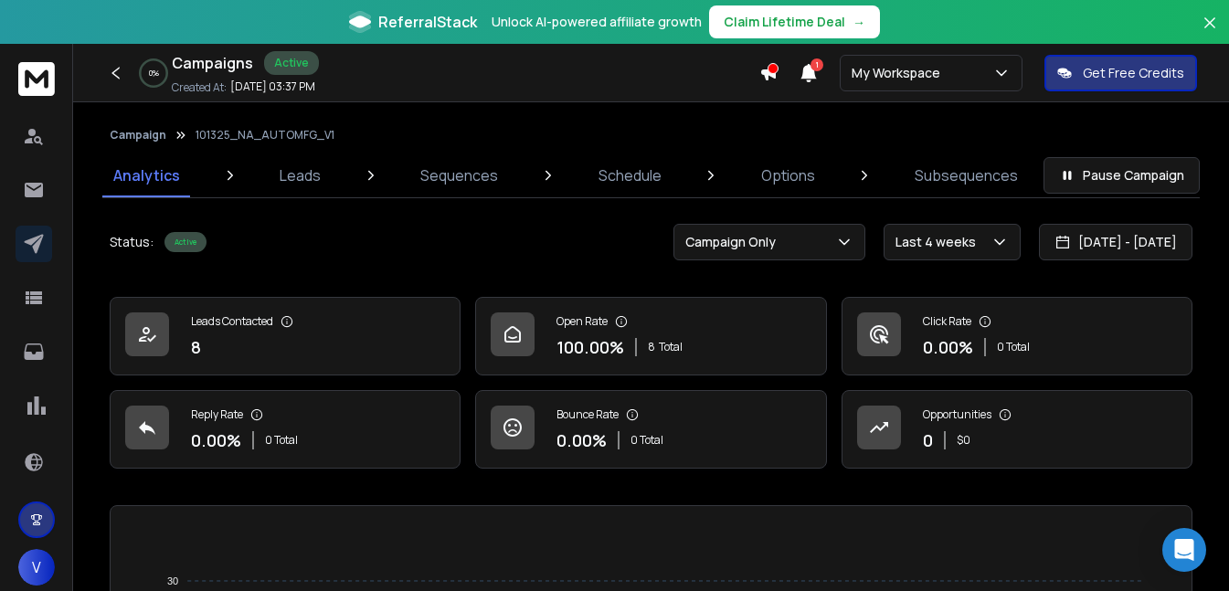
click at [307, 332] on link "Leads Contacted 8" at bounding box center [285, 336] width 351 height 79
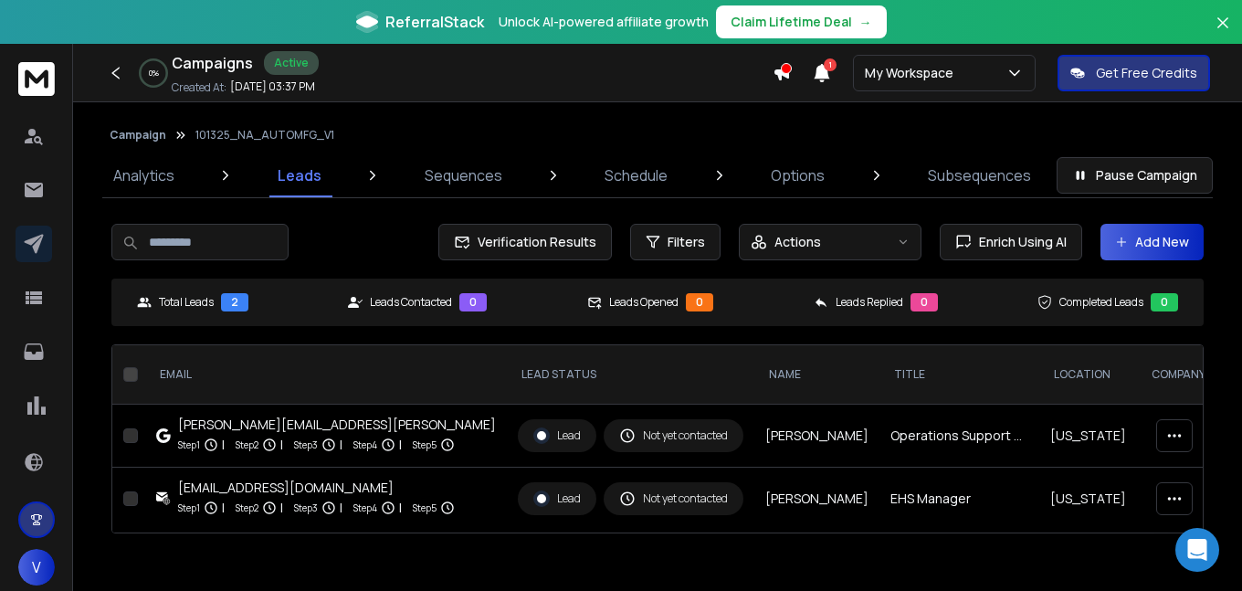
click at [469, 177] on p "Sequences" at bounding box center [464, 175] width 78 height 22
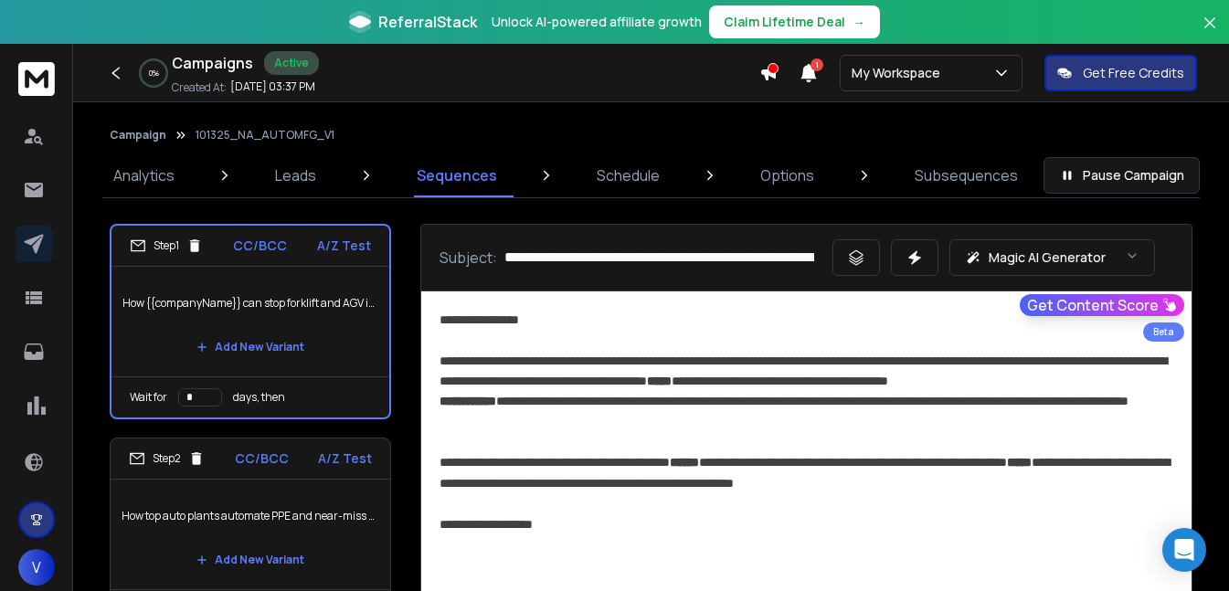
click at [143, 179] on p "Analytics" at bounding box center [143, 175] width 61 height 22
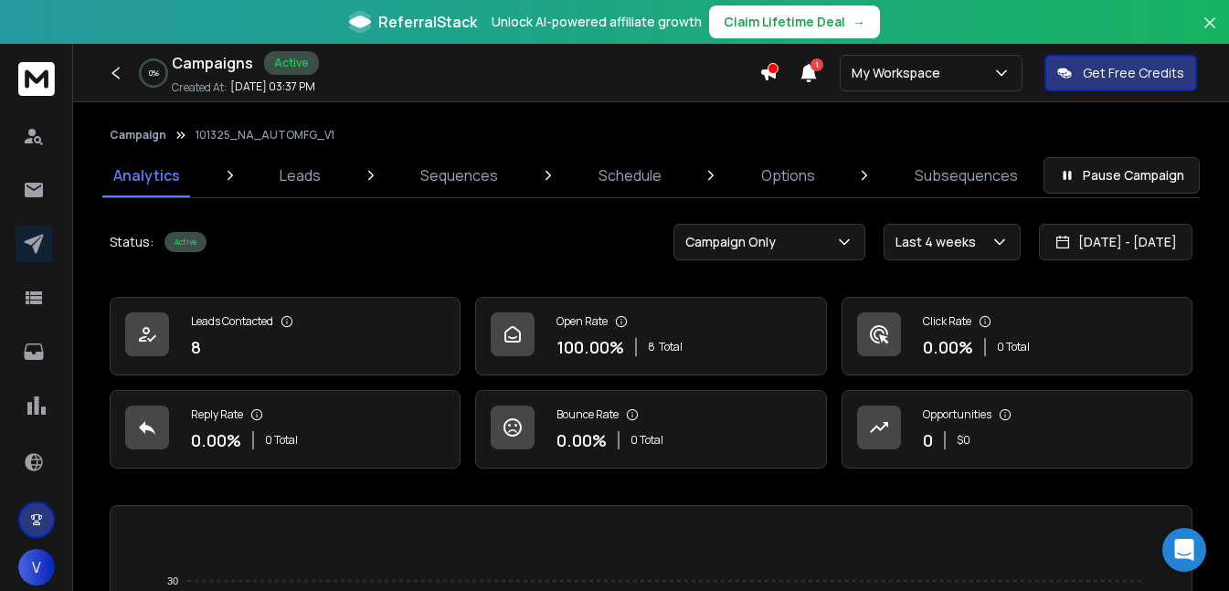
click at [291, 180] on p "Leads" at bounding box center [300, 175] width 41 height 22
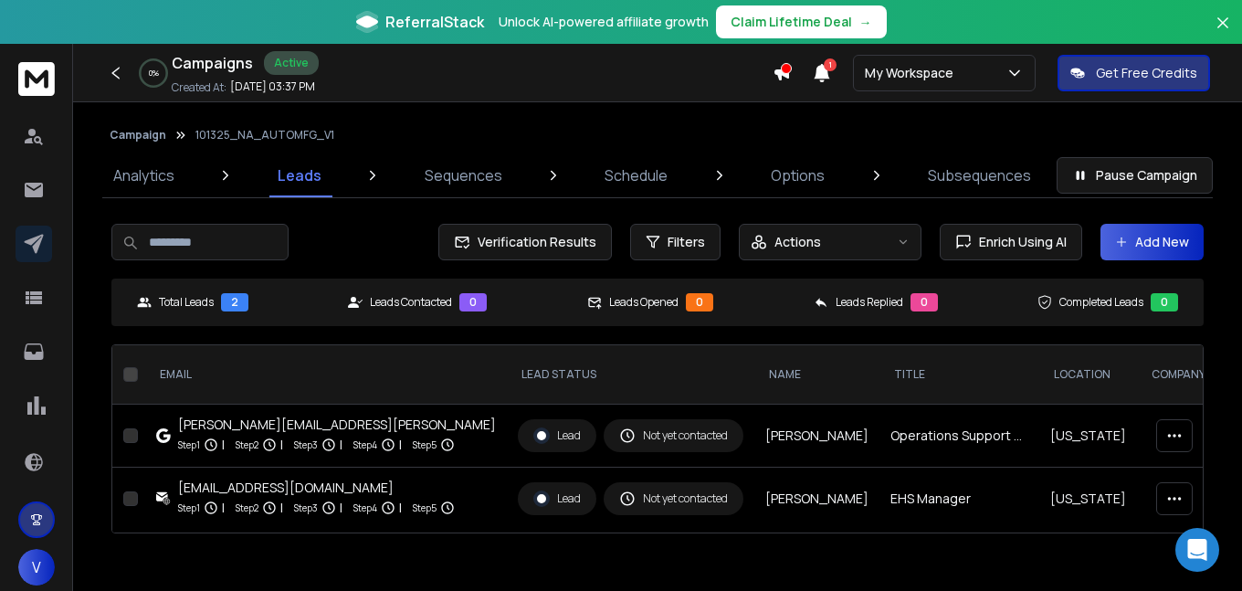
click at [455, 179] on p "Sequences" at bounding box center [464, 175] width 78 height 22
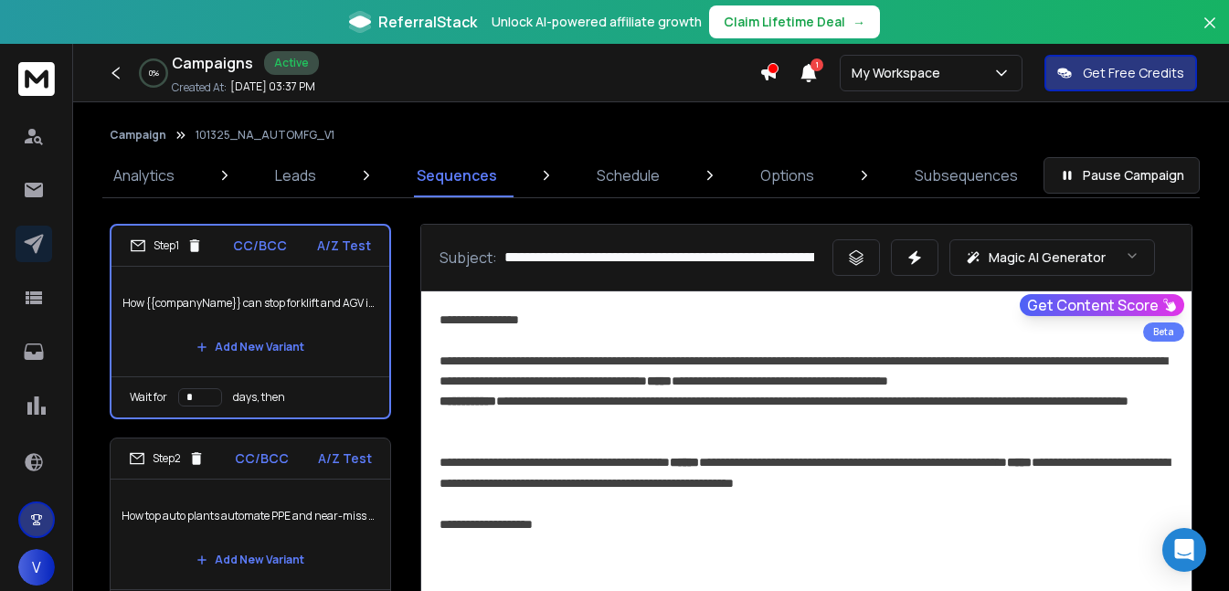
click at [1008, 75] on icon "button" at bounding box center [1001, 73] width 18 height 18
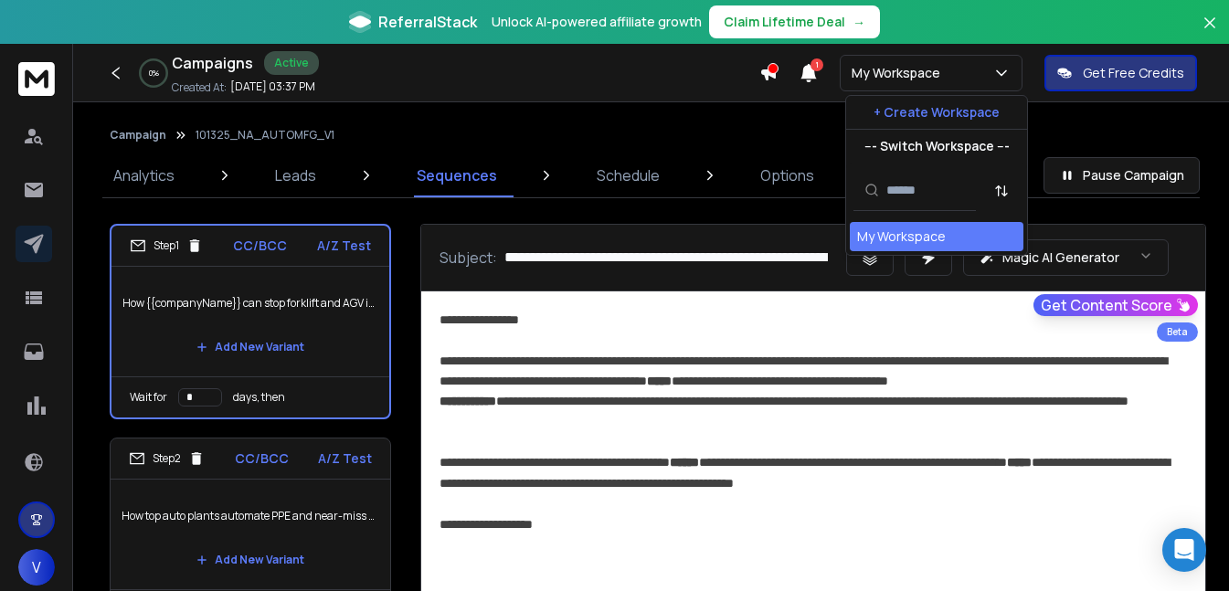
click at [621, 130] on div "Campaign 101325_NA_AUTOMFG_V1" at bounding box center [651, 135] width 1082 height 15
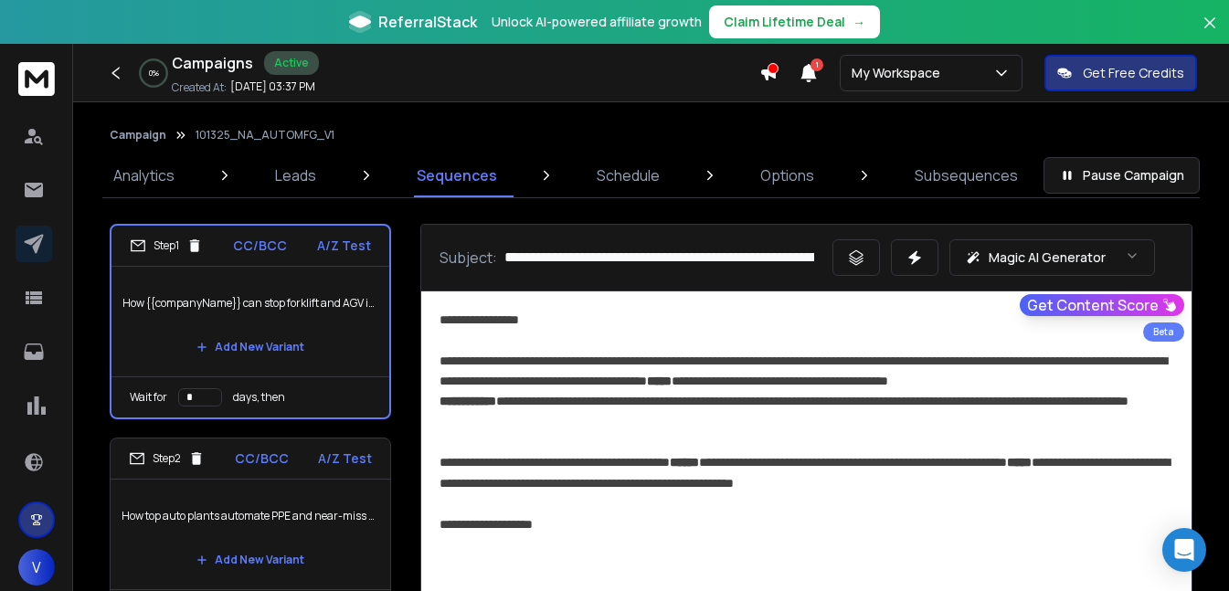
click at [308, 176] on p "Leads" at bounding box center [295, 175] width 41 height 22
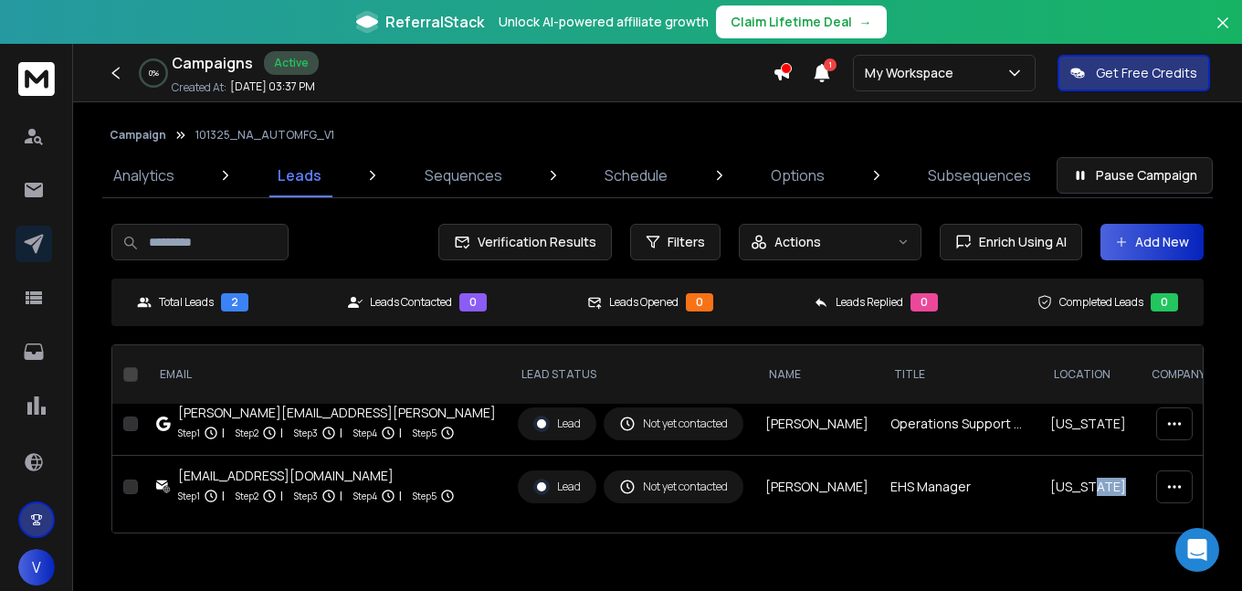
scroll to position [129, 0]
drag, startPoint x: 959, startPoint y: 526, endPoint x: 665, endPoint y: 525, distance: 294.1
click at [714, 525] on table "EMAIL LEAD STATUS NAME title location Company Name alex.lambrinides@visionify.a…" at bounding box center [712, 432] width 1200 height 199
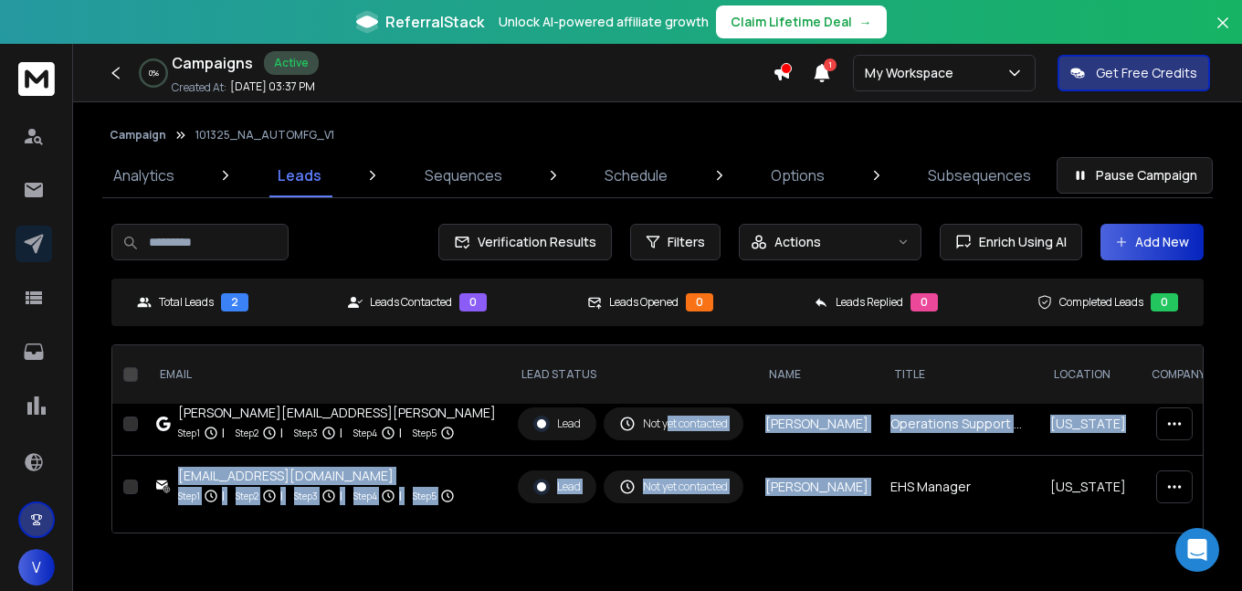
drag, startPoint x: 527, startPoint y: 522, endPoint x: 746, endPoint y: 497, distance: 220.7
click at [746, 497] on tbody "alex.lambrinides@visionify.ai Step 1 | Step 2 | Step 3 | Step 4 | Step 5 Lead N…" at bounding box center [712, 456] width 1200 height 126
click at [653, 525] on caption at bounding box center [712, 525] width 1200 height 15
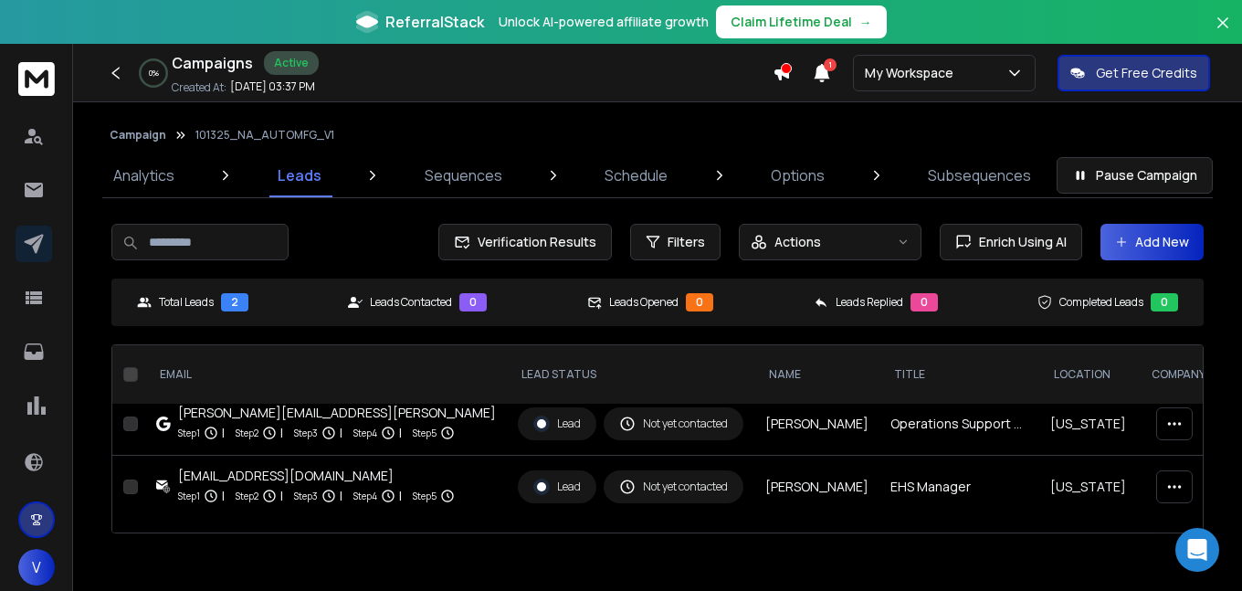
scroll to position [0, 0]
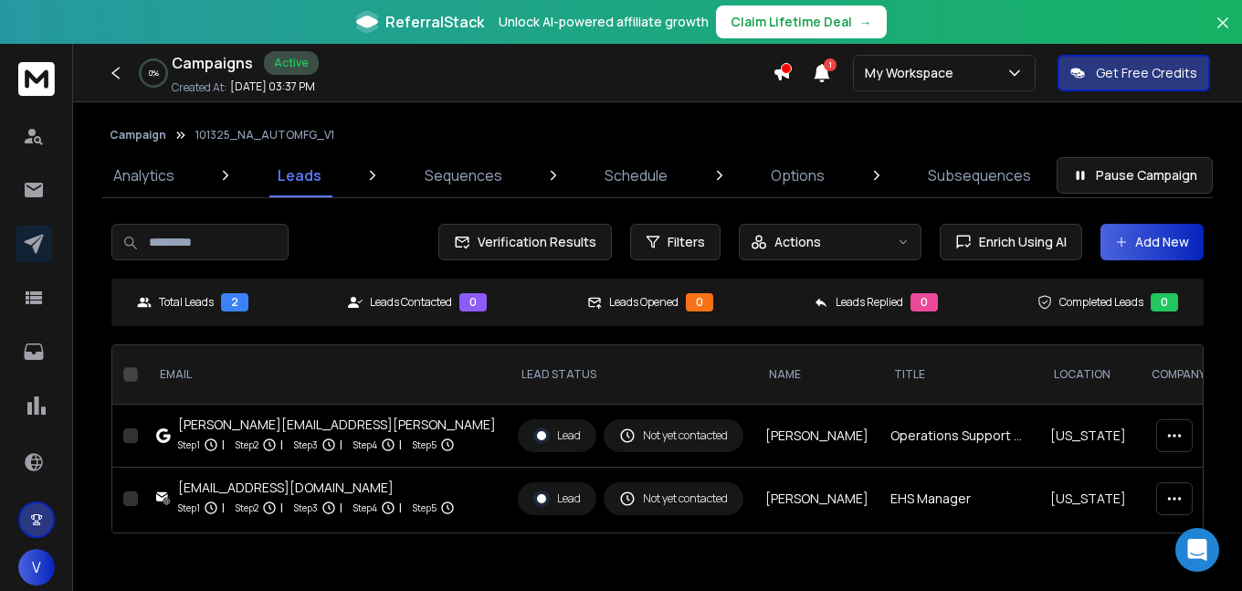
click at [1166, 452] on button "button" at bounding box center [1174, 435] width 37 height 33
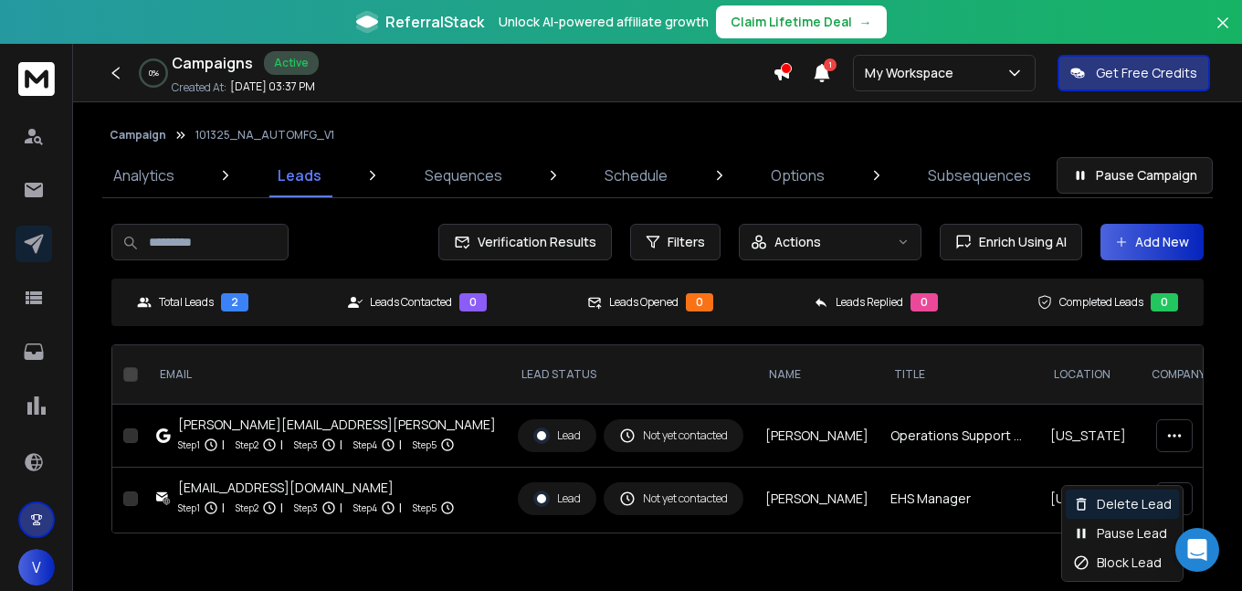
click at [607, 468] on td "Lead Not yet contacted" at bounding box center [631, 436] width 248 height 63
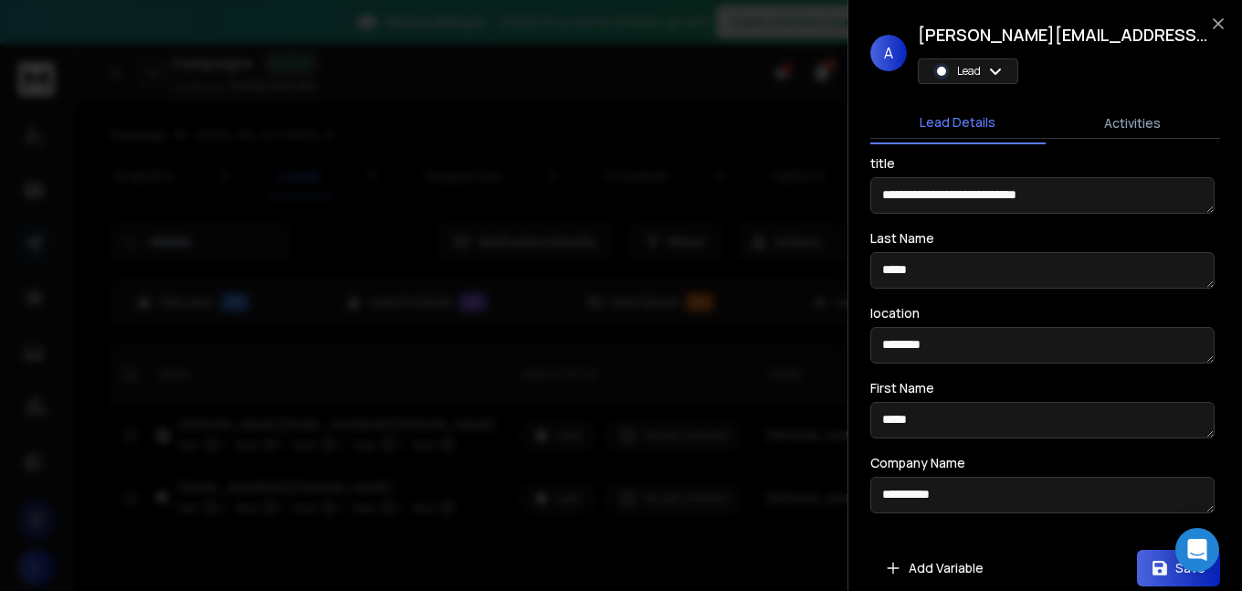
drag, startPoint x: 1134, startPoint y: 121, endPoint x: 1142, endPoint y: 130, distance: 11.6
click at [1137, 126] on button "Activities" at bounding box center [1133, 123] width 175 height 40
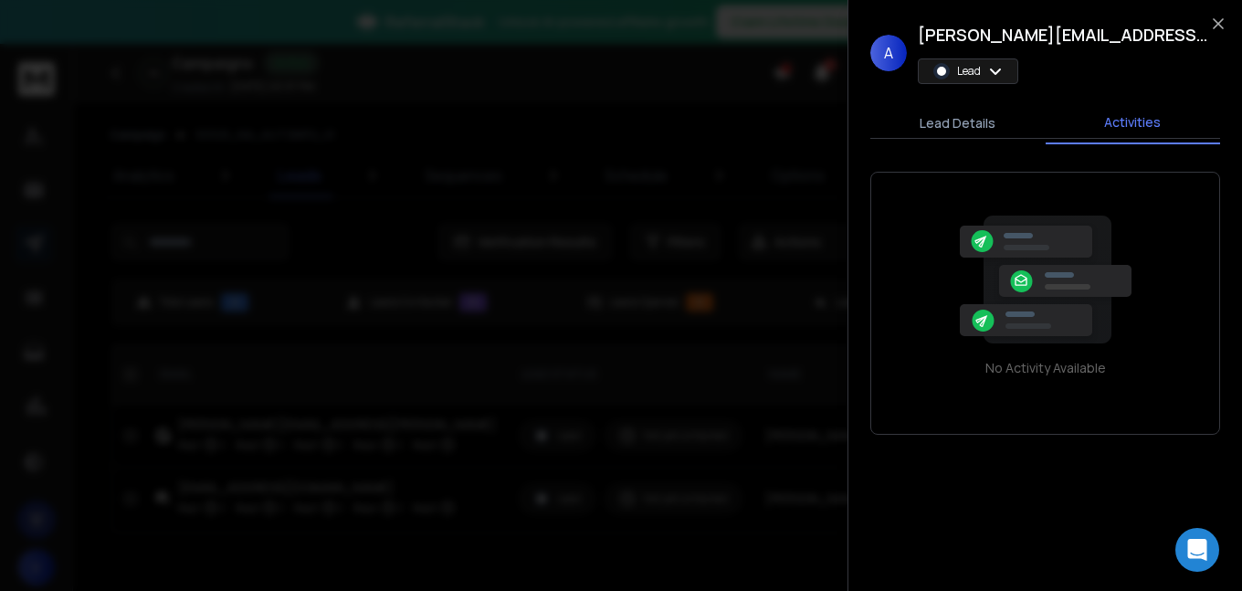
click at [976, 121] on button "Lead Details" at bounding box center [958, 123] width 175 height 40
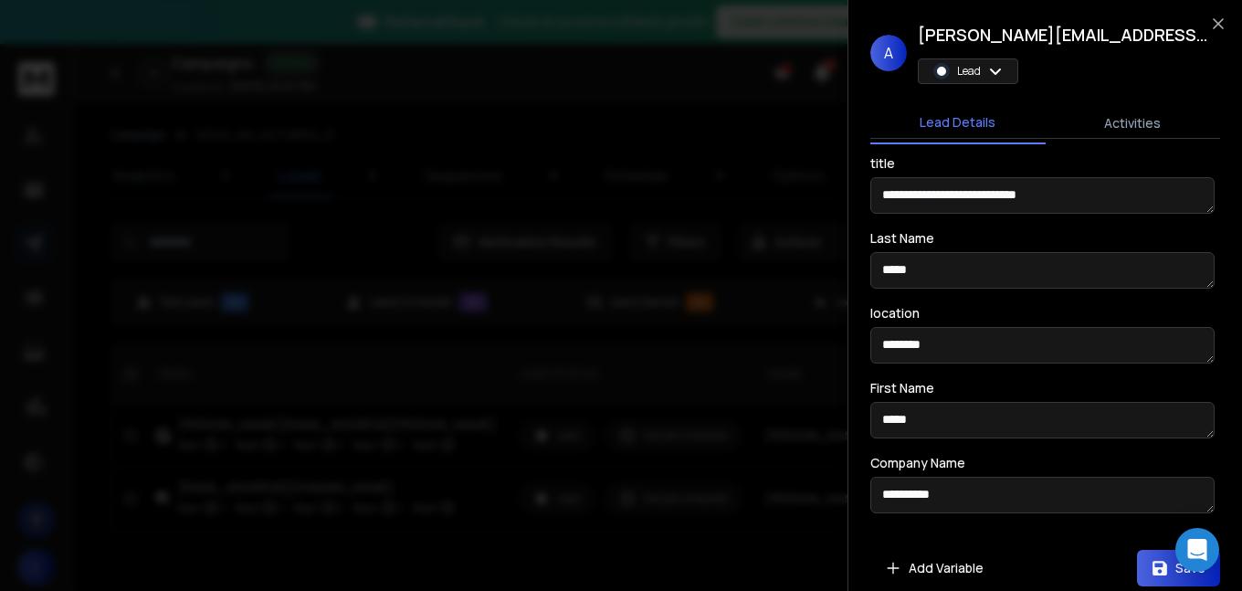
click at [1218, 28] on icon "button" at bounding box center [1218, 23] width 9 height 9
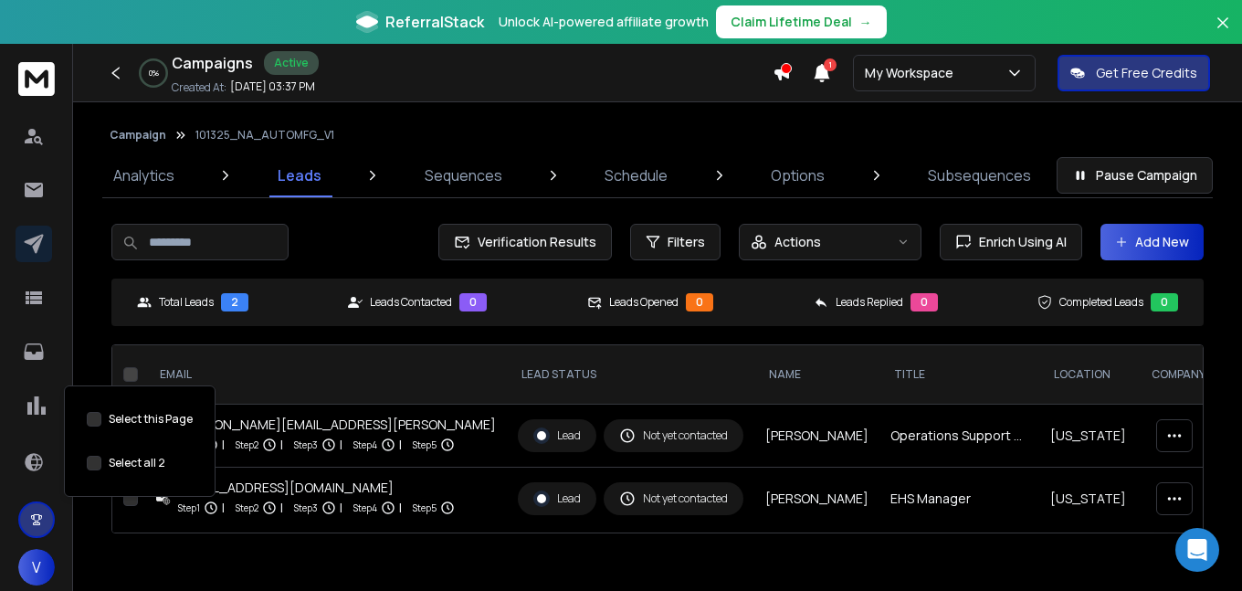
click at [131, 370] on button "Select this Page" at bounding box center [130, 374] width 15 height 15
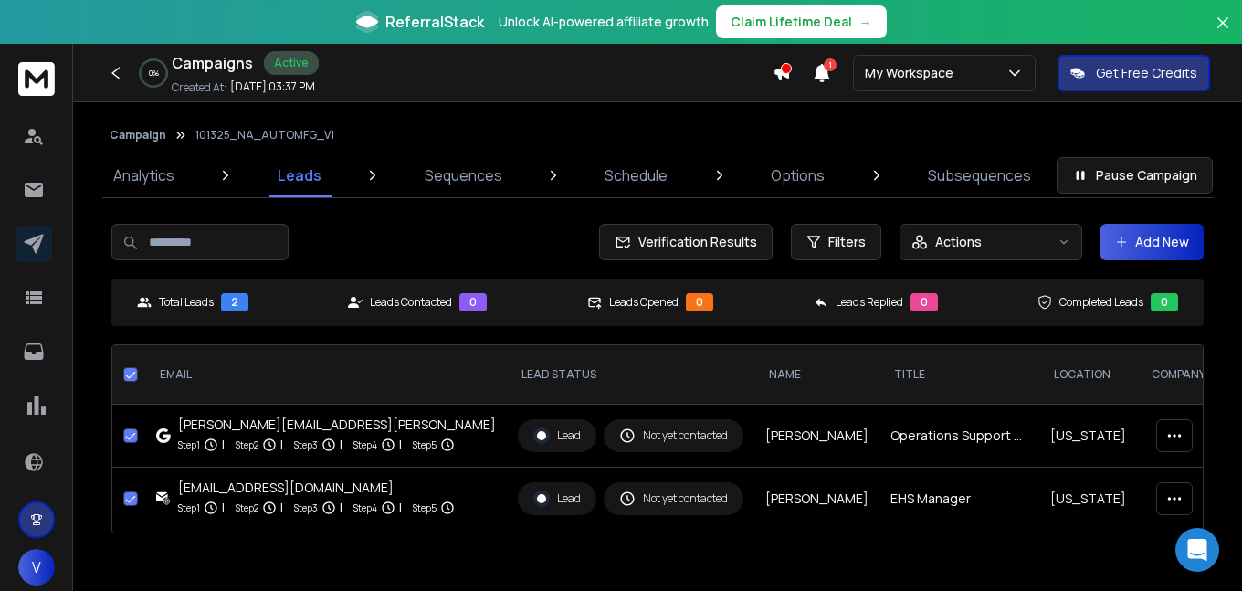
click at [1008, 246] on div "Actions" at bounding box center [981, 242] width 139 height 18
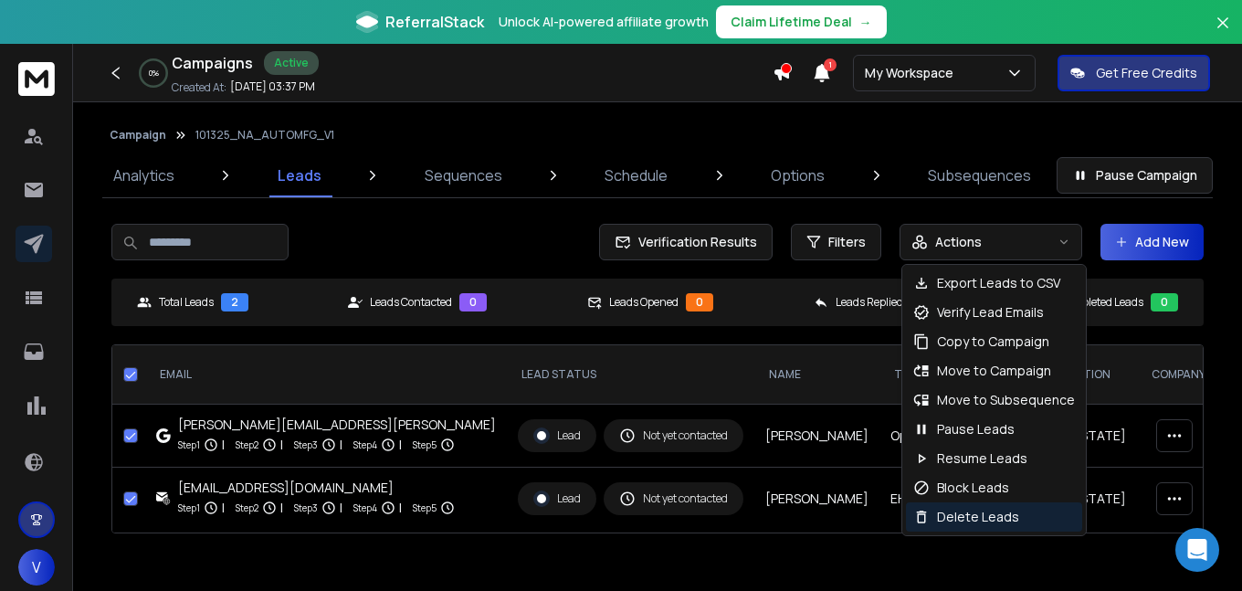
click at [985, 521] on p "Delete Leads" at bounding box center [978, 517] width 82 height 18
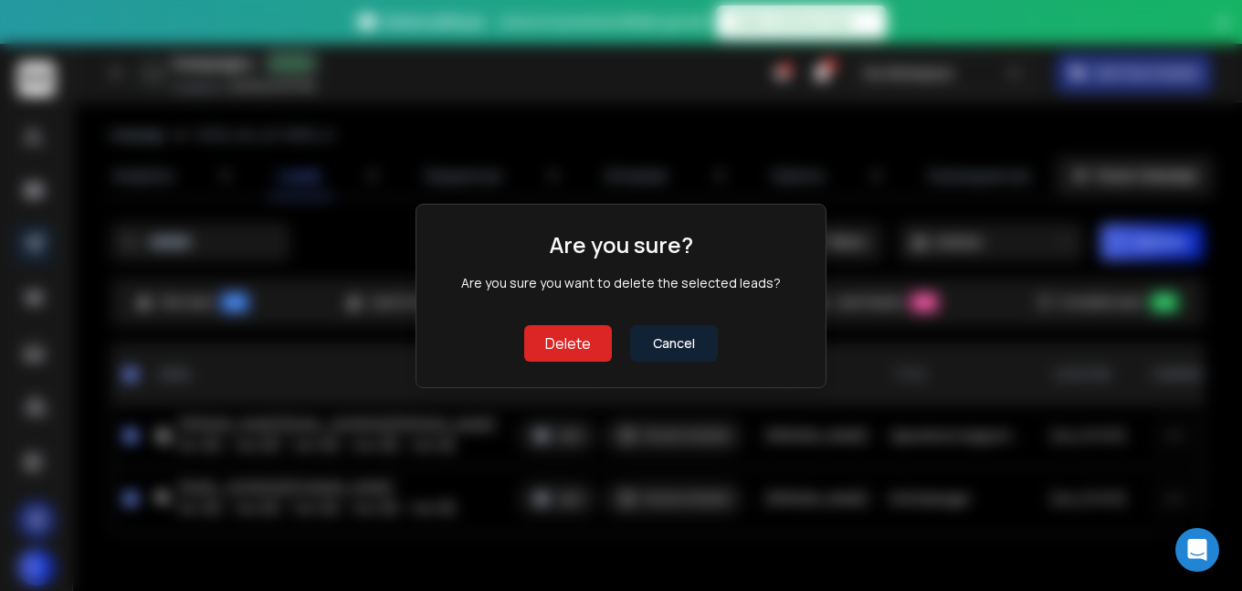
click at [566, 343] on button "Delete" at bounding box center [568, 343] width 88 height 37
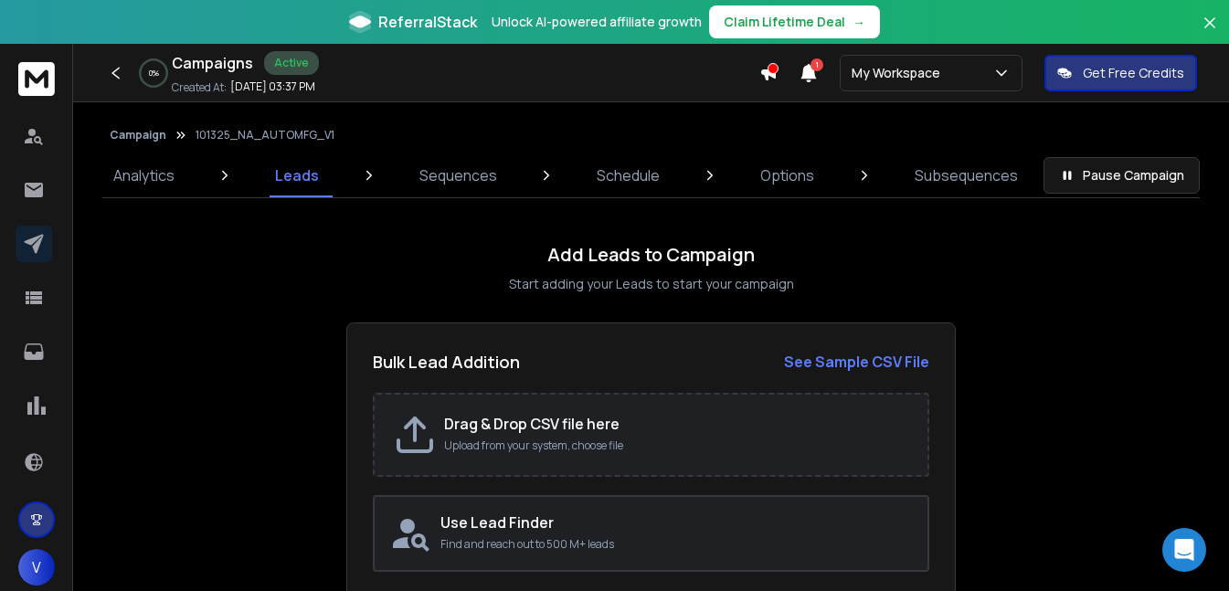
click at [607, 444] on p "Upload from your system, choose file" at bounding box center [676, 445] width 465 height 15
type input "**********"
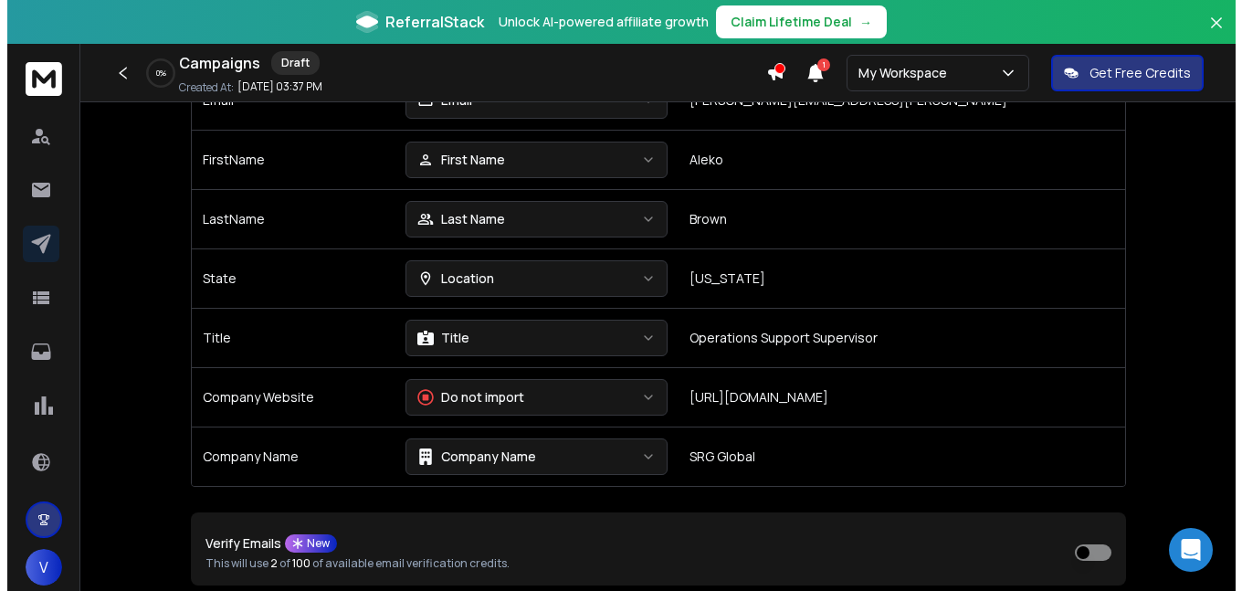
scroll to position [537, 0]
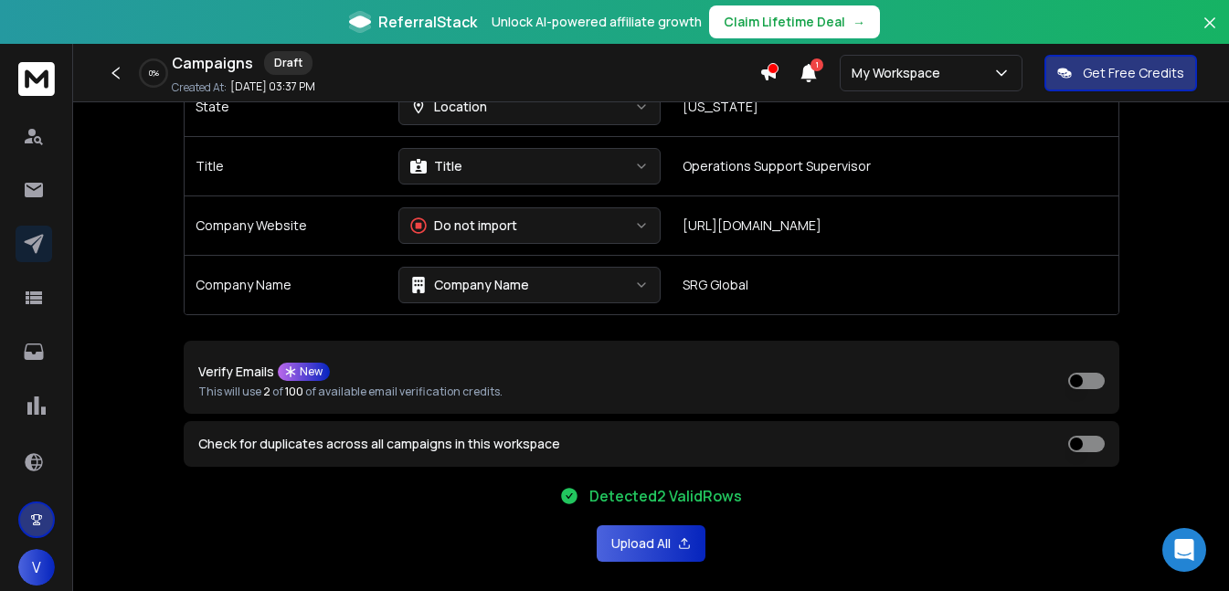
click at [646, 547] on button "Upload All" at bounding box center [650, 543] width 109 height 37
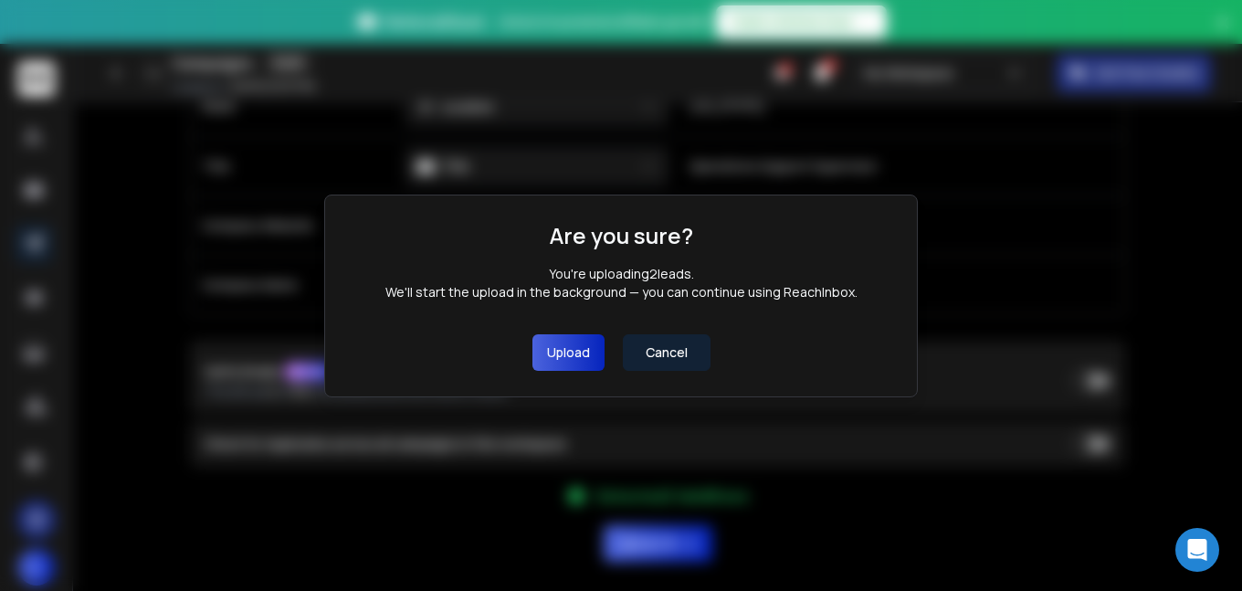
click at [563, 348] on button "Upload" at bounding box center [569, 352] width 72 height 37
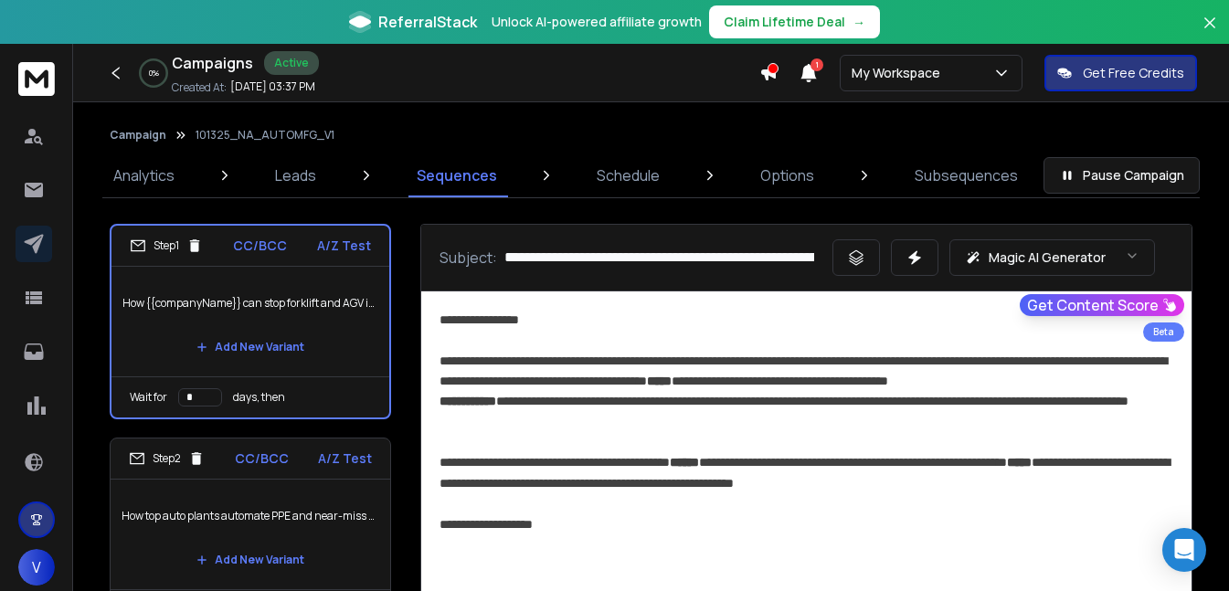
click at [320, 177] on link "Leads" at bounding box center [295, 175] width 63 height 44
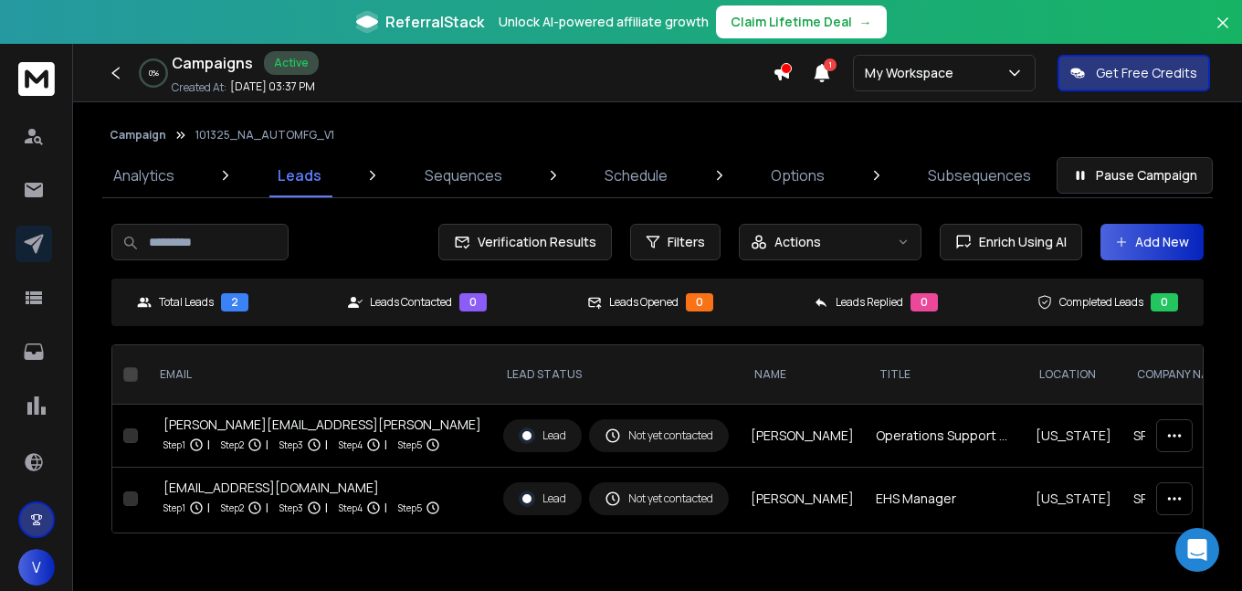
click at [1081, 177] on icon at bounding box center [1080, 175] width 16 height 16
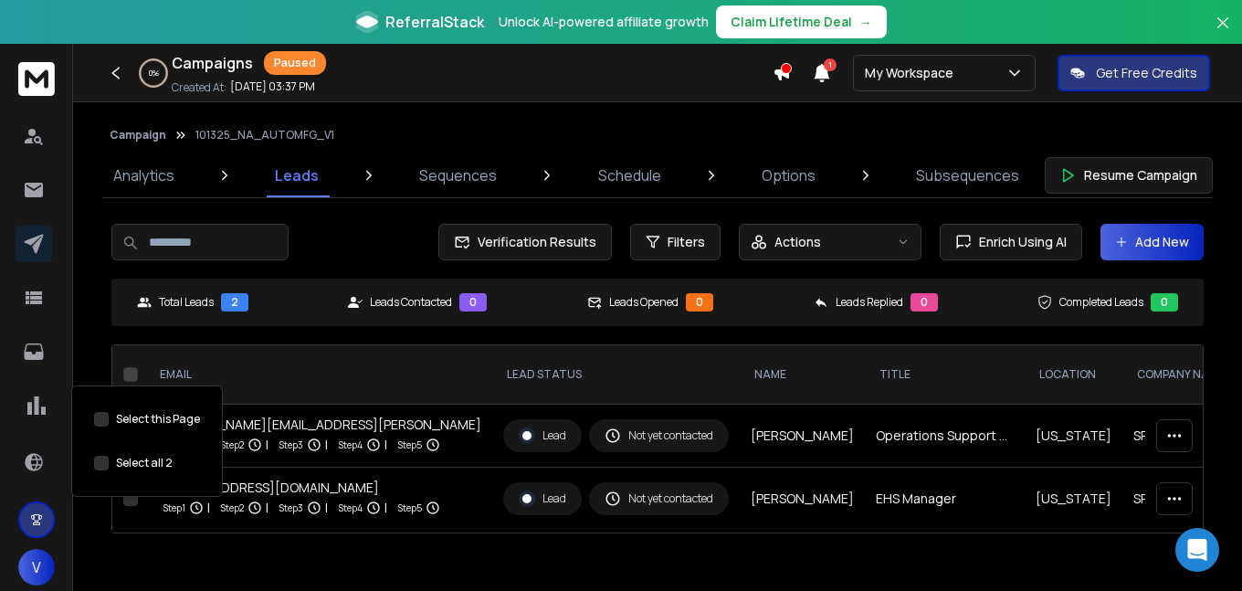
click at [129, 378] on button "Select this Page" at bounding box center [130, 374] width 15 height 15
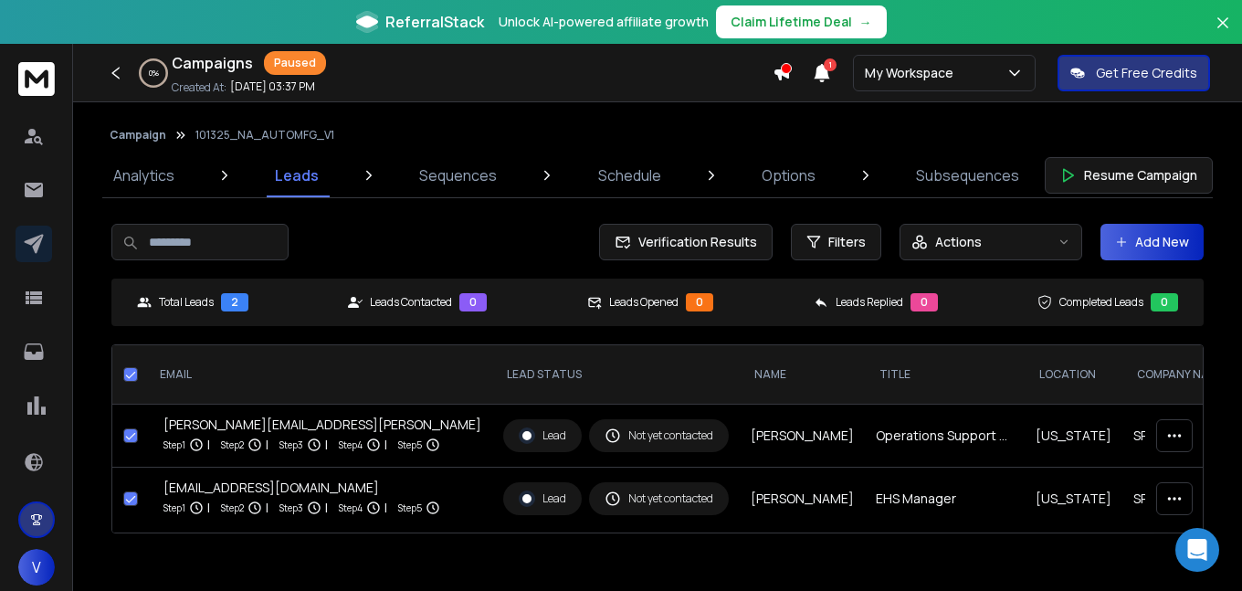
click at [1023, 242] on div "Actions" at bounding box center [981, 242] width 139 height 18
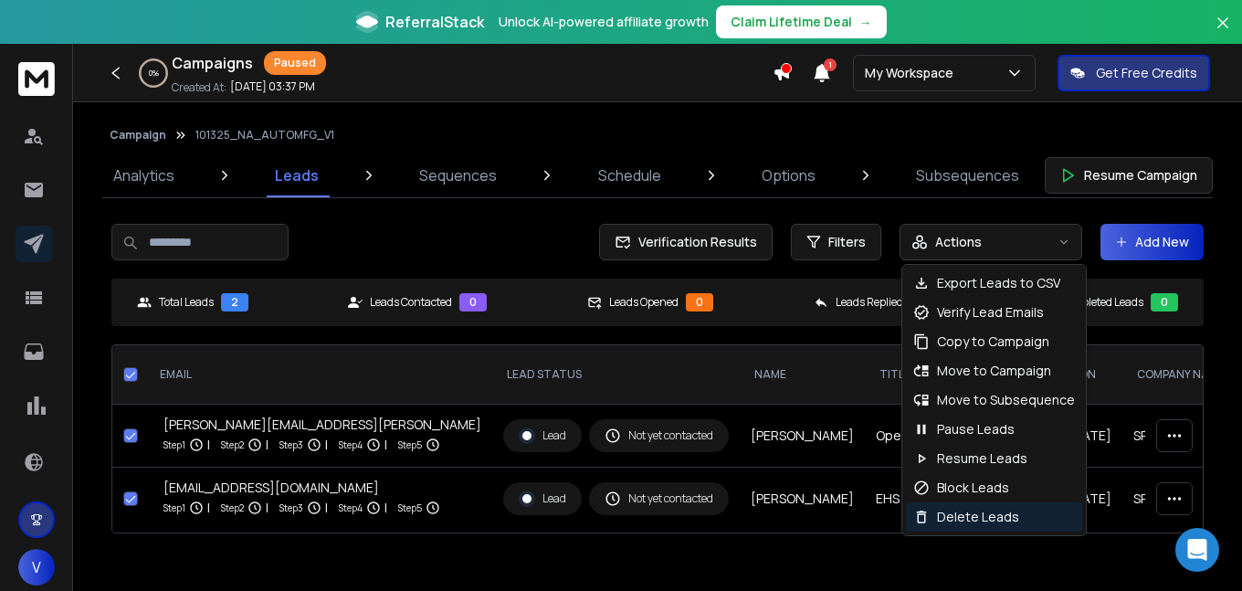
click at [984, 525] on p "Delete Leads" at bounding box center [978, 517] width 82 height 18
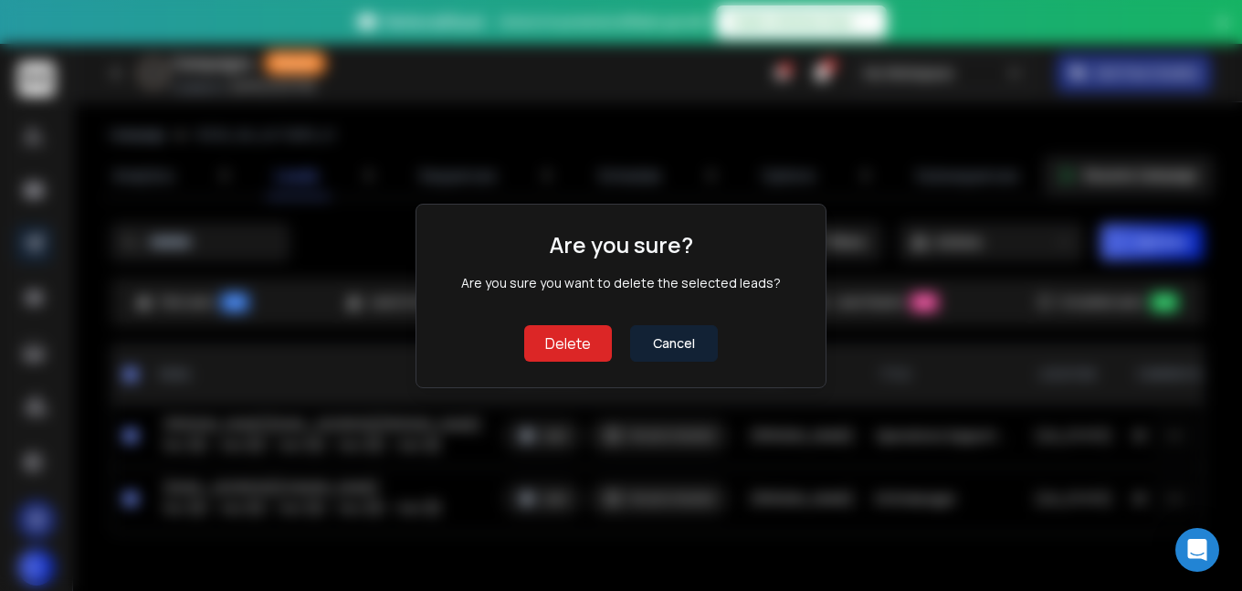
click at [566, 332] on button "Delete" at bounding box center [568, 343] width 88 height 37
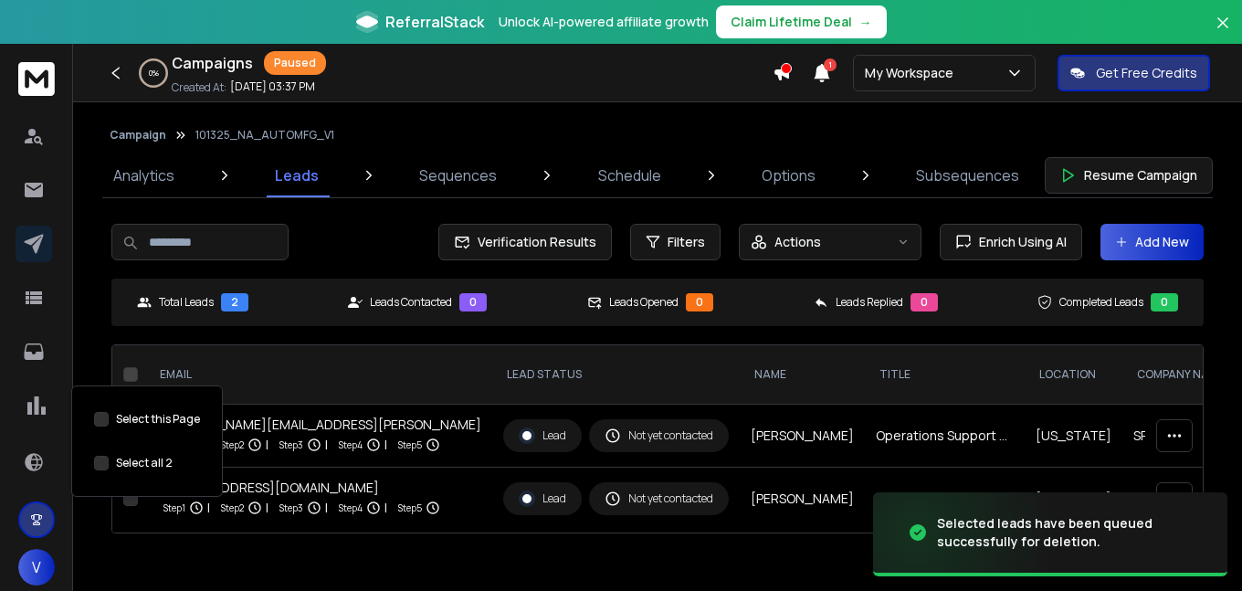
click at [131, 378] on button "Select this Page" at bounding box center [130, 374] width 15 height 15
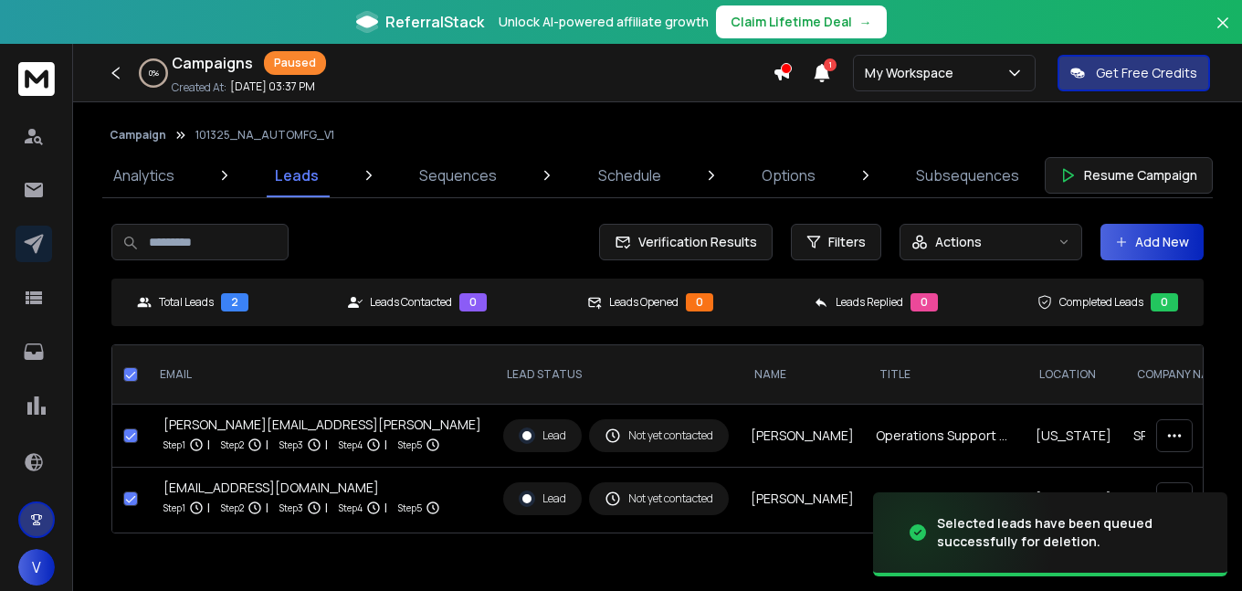
click at [988, 248] on div "Actions" at bounding box center [981, 242] width 139 height 18
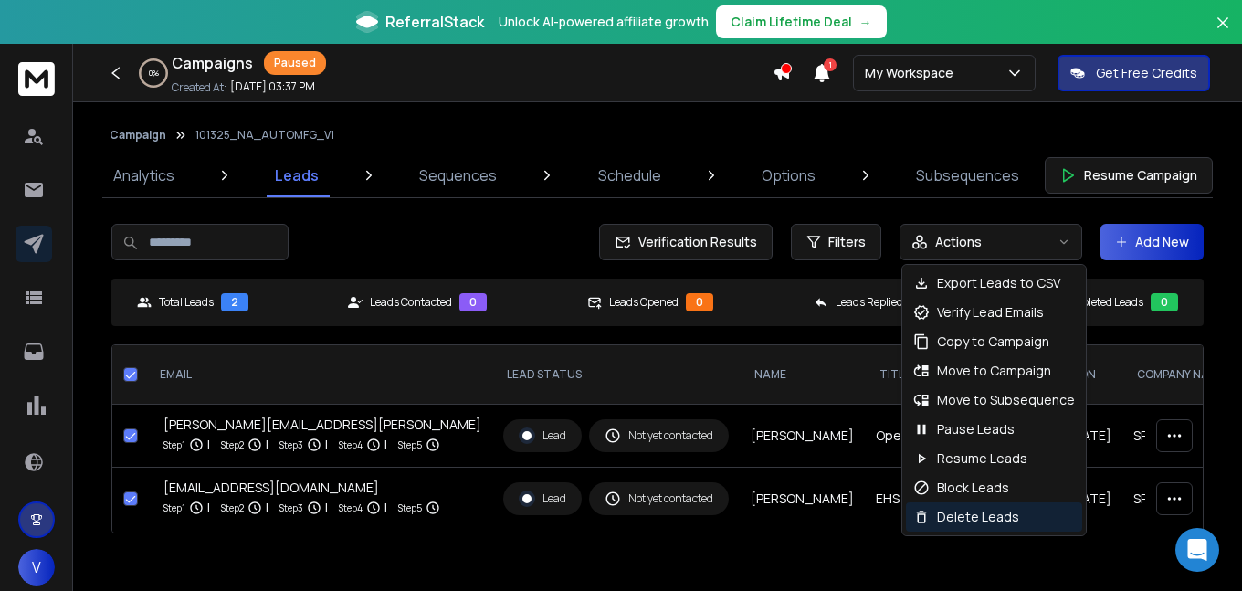
click at [985, 518] on p "Delete Leads" at bounding box center [978, 517] width 82 height 18
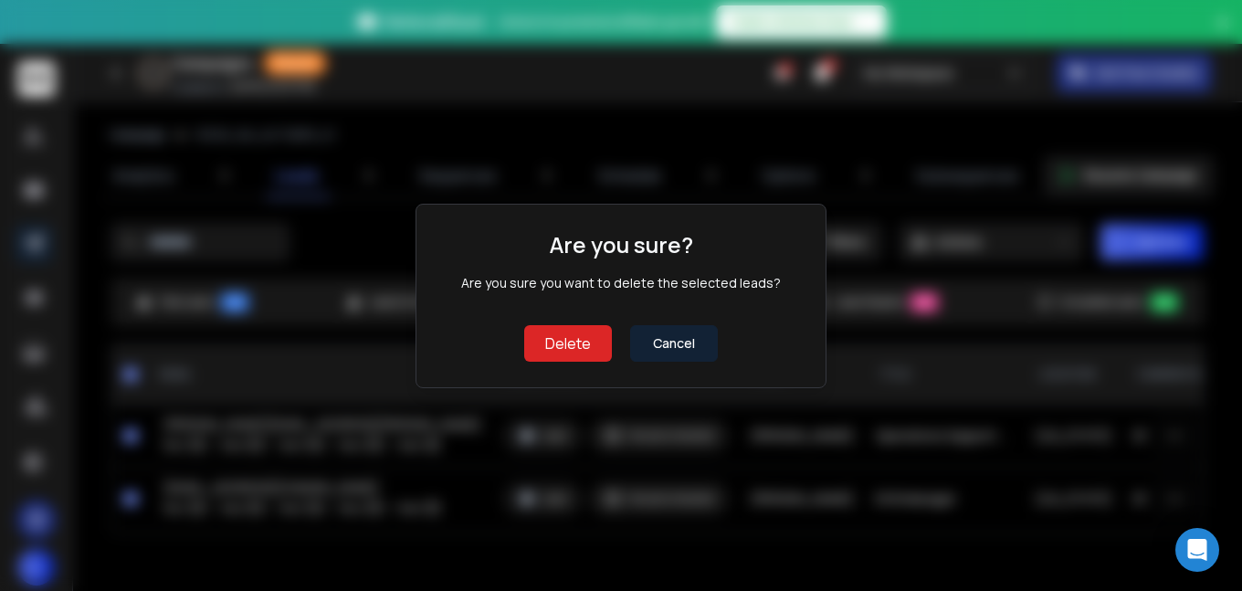
click at [565, 340] on button "Delete" at bounding box center [568, 343] width 88 height 37
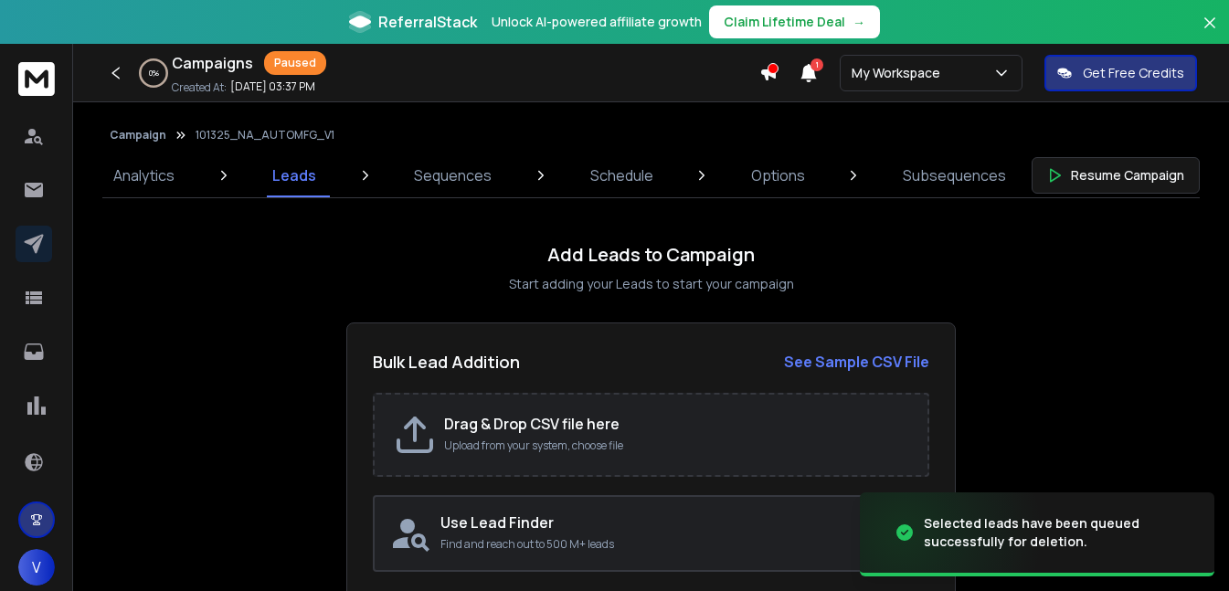
click at [641, 422] on h2 "Drag & Drop CSV file here" at bounding box center [676, 424] width 465 height 22
type input "**********"
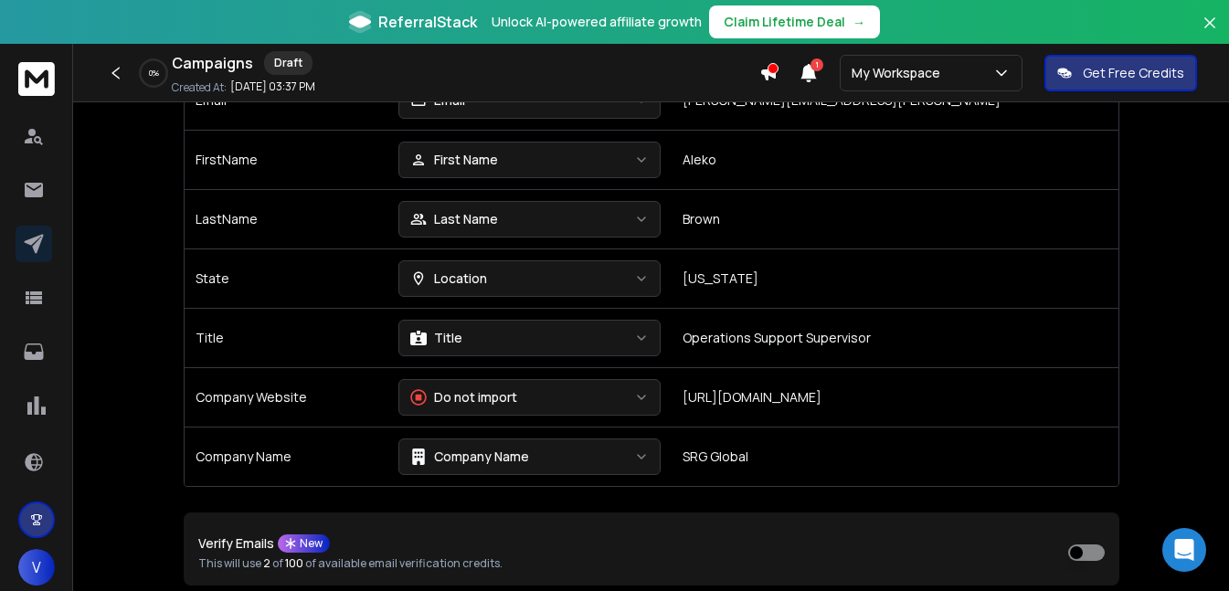
scroll to position [537, 0]
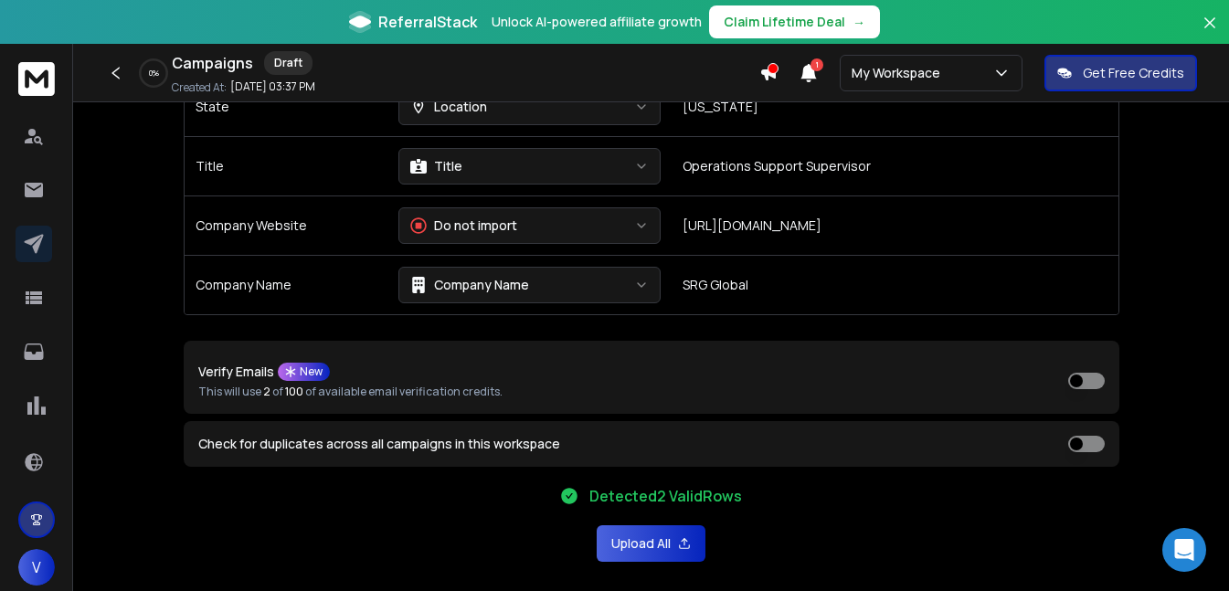
click at [648, 547] on button "Upload All" at bounding box center [650, 543] width 109 height 37
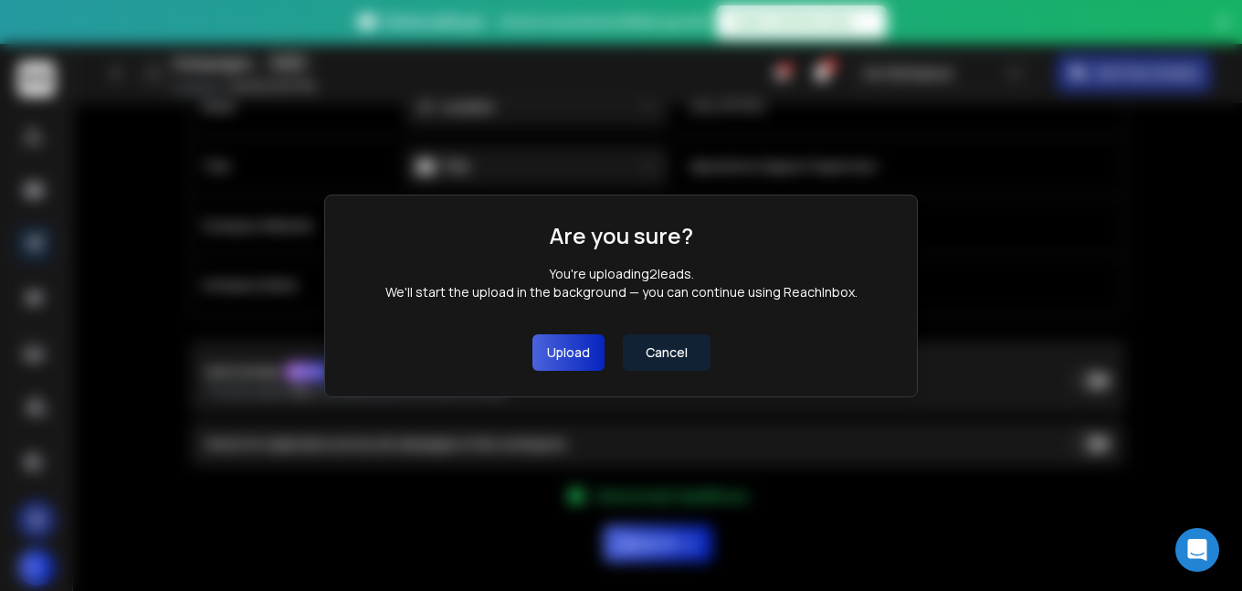
click at [559, 359] on button "Upload" at bounding box center [569, 352] width 72 height 37
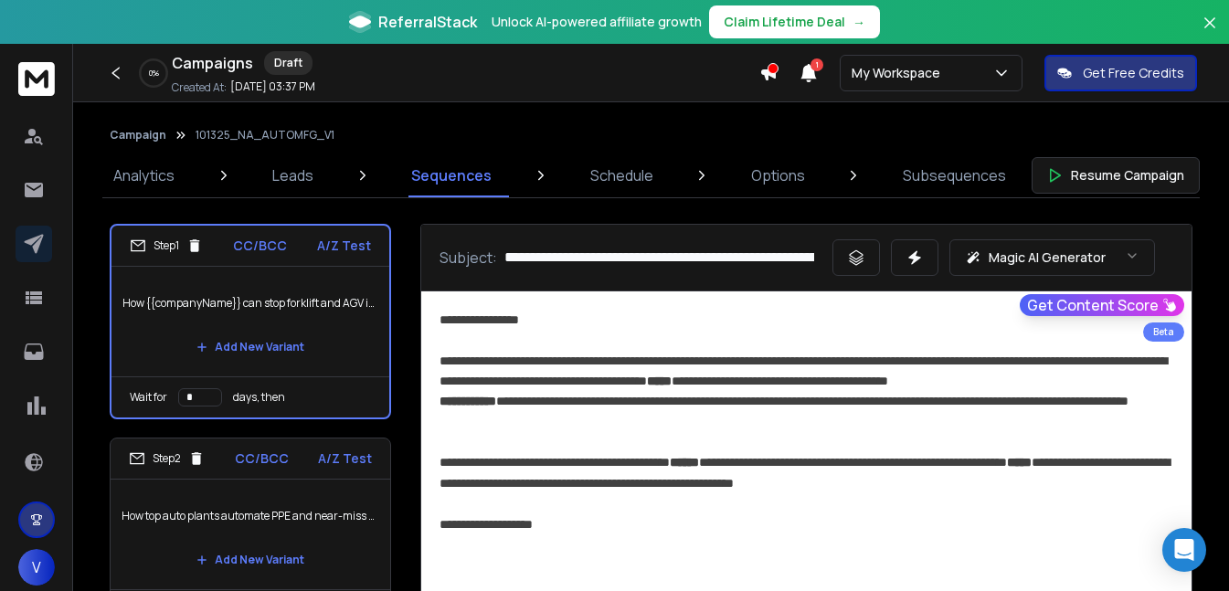
click at [1052, 174] on icon at bounding box center [1055, 175] width 16 height 16
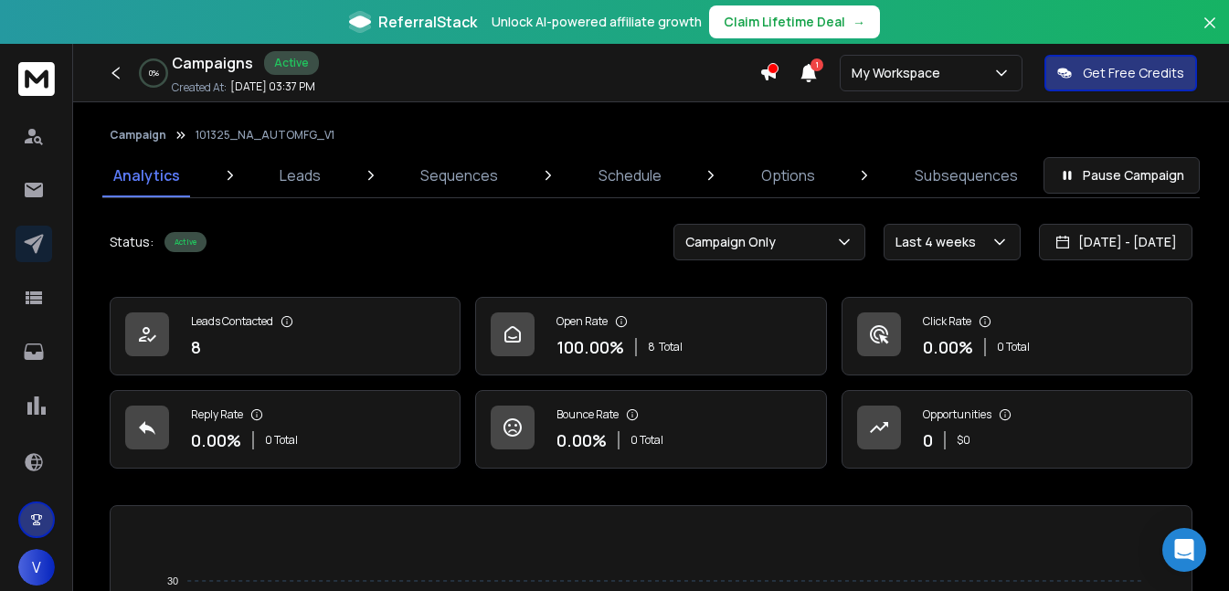
click at [304, 182] on p "Leads" at bounding box center [300, 175] width 41 height 22
